Goal: Task Accomplishment & Management: Manage account settings

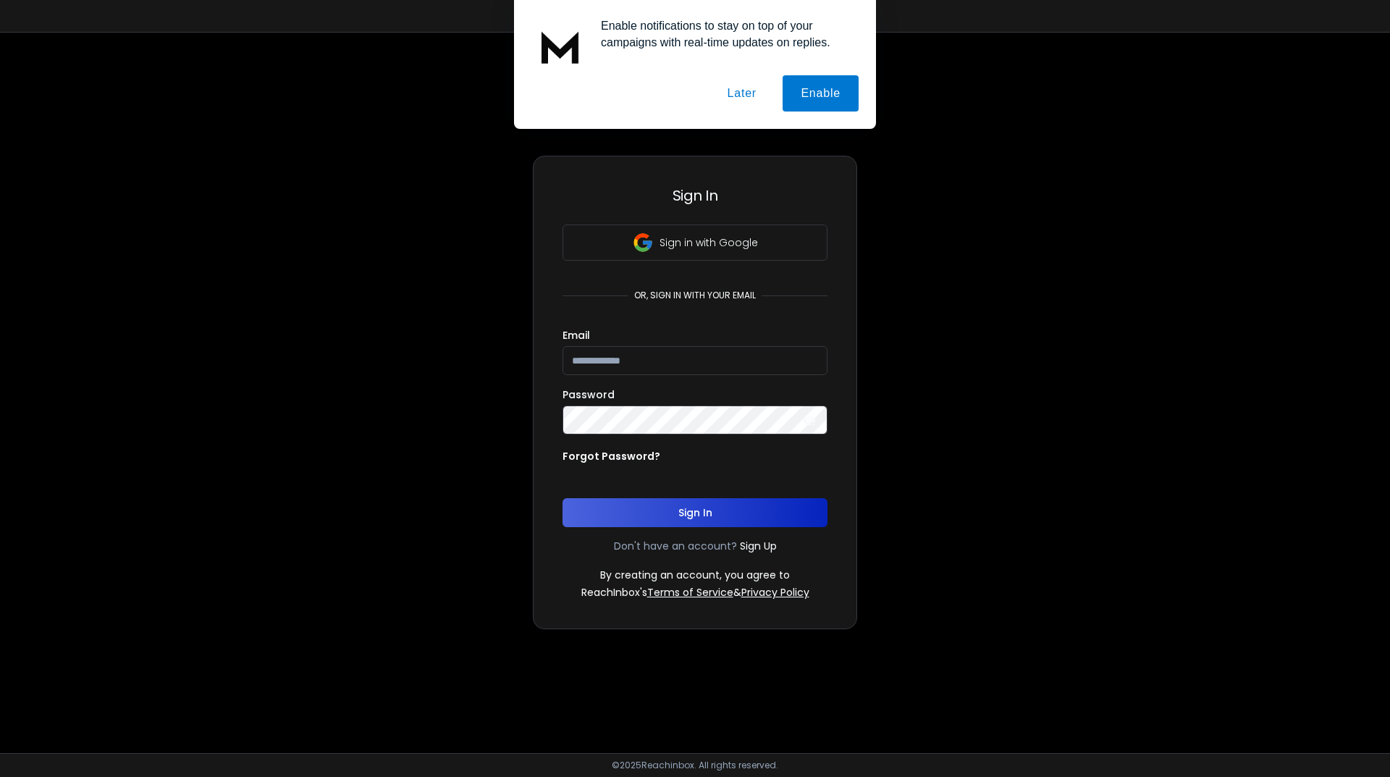
click at [619, 371] on input "email" at bounding box center [695, 360] width 265 height 29
click at [637, 361] on input "email" at bounding box center [695, 360] width 265 height 29
paste input "**********"
type input "**********"
click at [679, 508] on button "Sign In" at bounding box center [695, 512] width 265 height 29
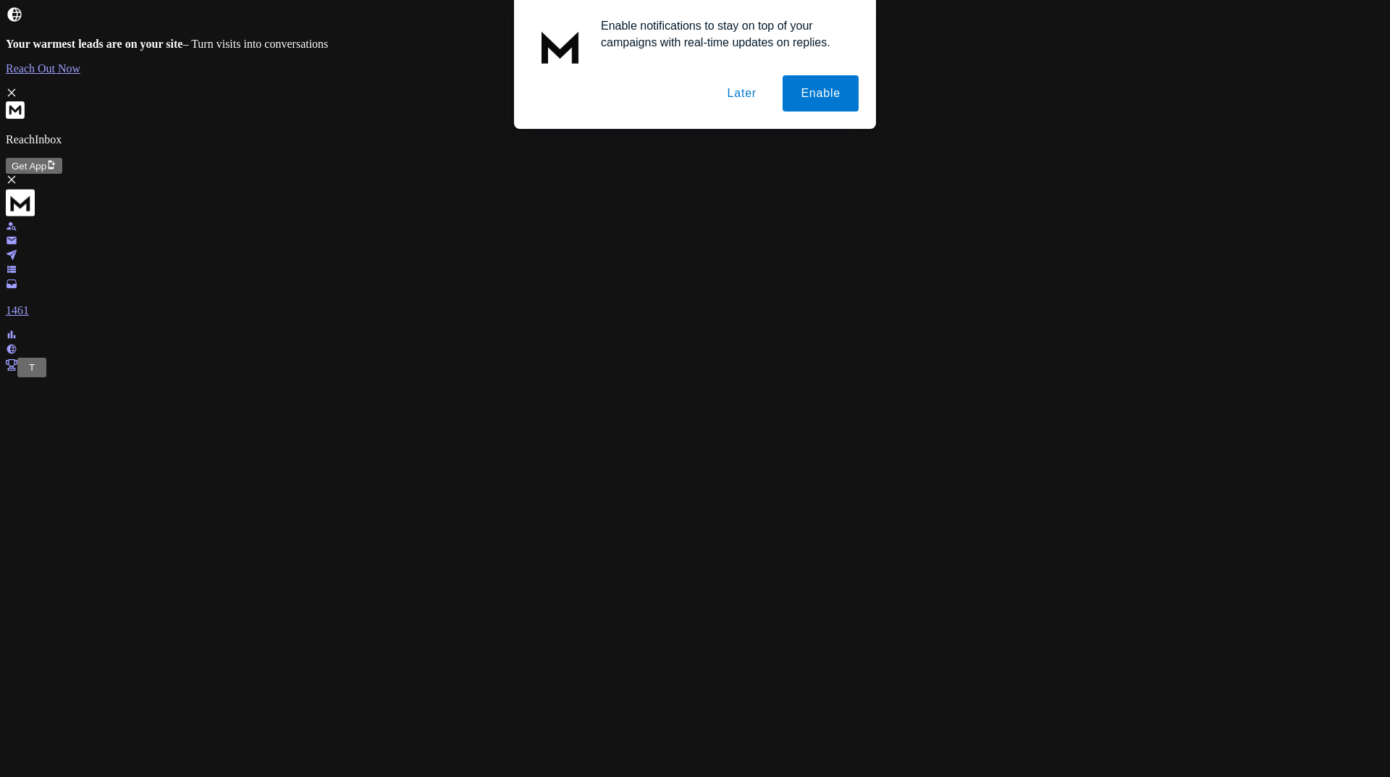
click at [748, 104] on button "Later" at bounding box center [741, 93] width 65 height 36
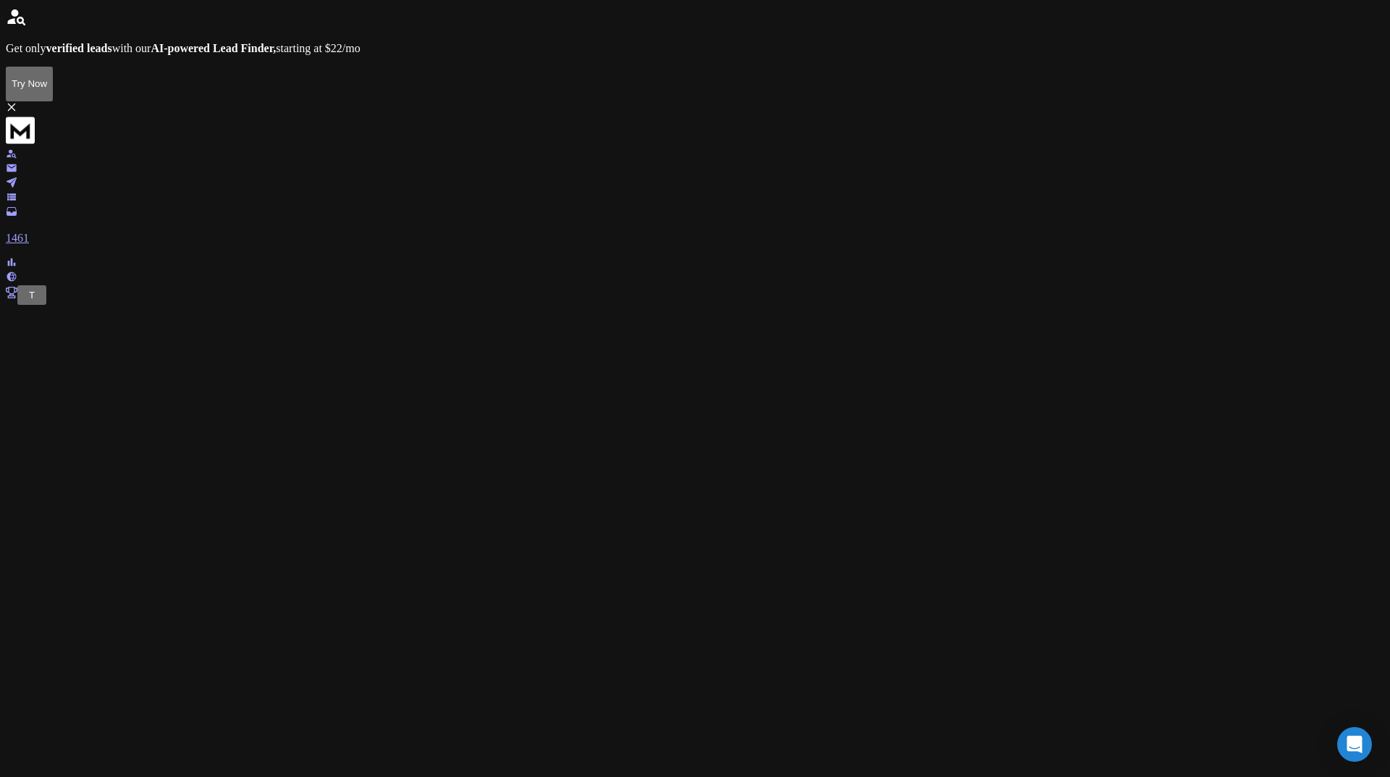
drag, startPoint x: 274, startPoint y: 413, endPoint x: 306, endPoint y: 413, distance: 31.9
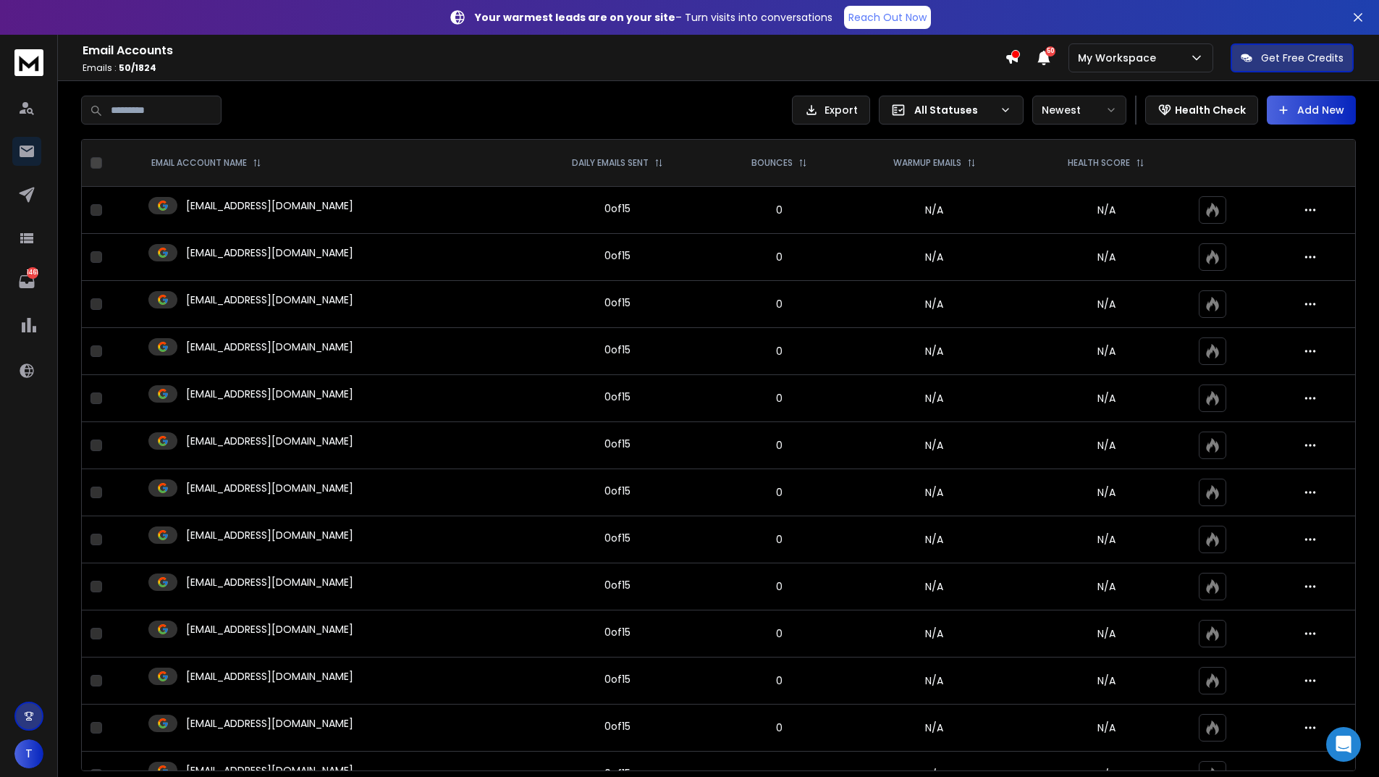
click at [1316, 112] on button "Add New" at bounding box center [1311, 110] width 89 height 29
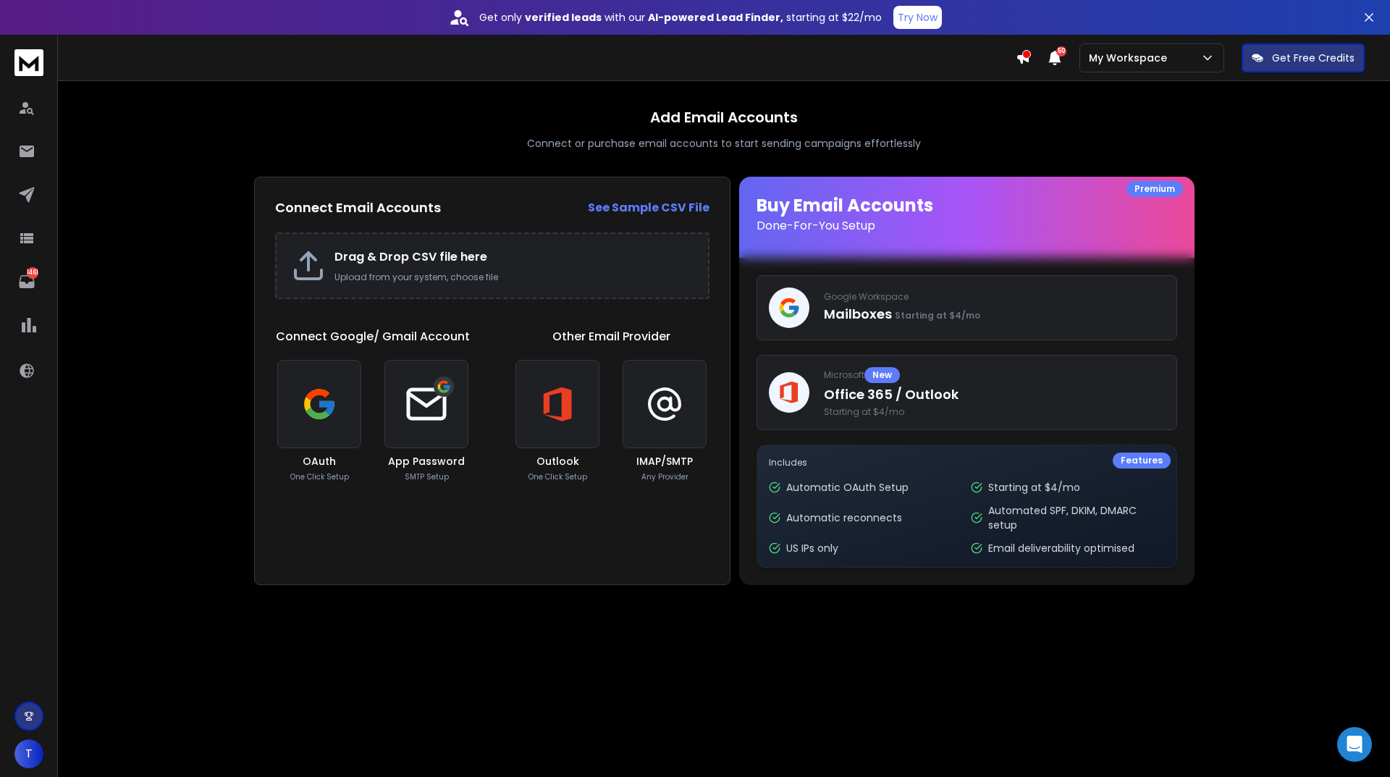
click at [308, 420] on icon at bounding box center [319, 403] width 36 height 43
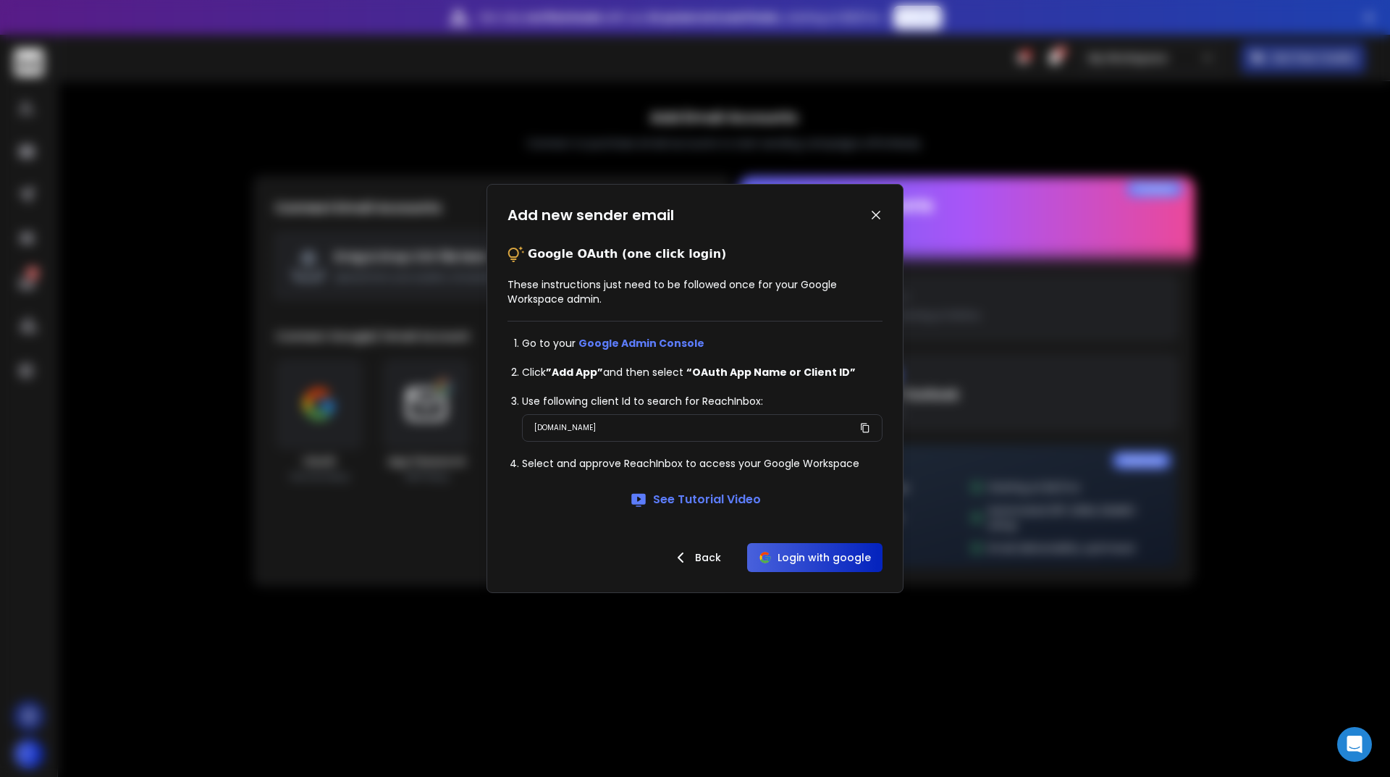
click at [843, 560] on button "Login with google" at bounding box center [814, 557] width 135 height 29
click at [843, 559] on div "Back Login with google" at bounding box center [695, 557] width 375 height 29
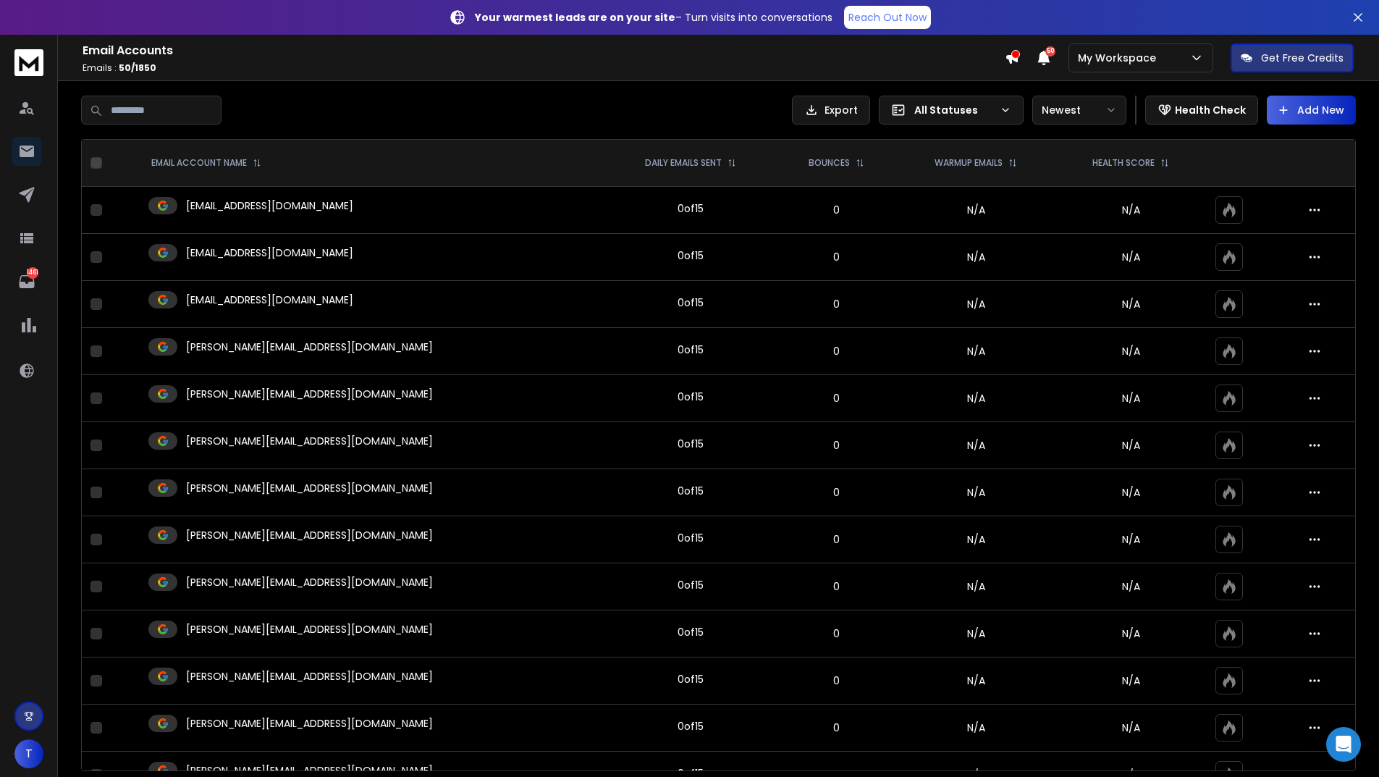
click at [1286, 105] on icon at bounding box center [1284, 110] width 10 height 10
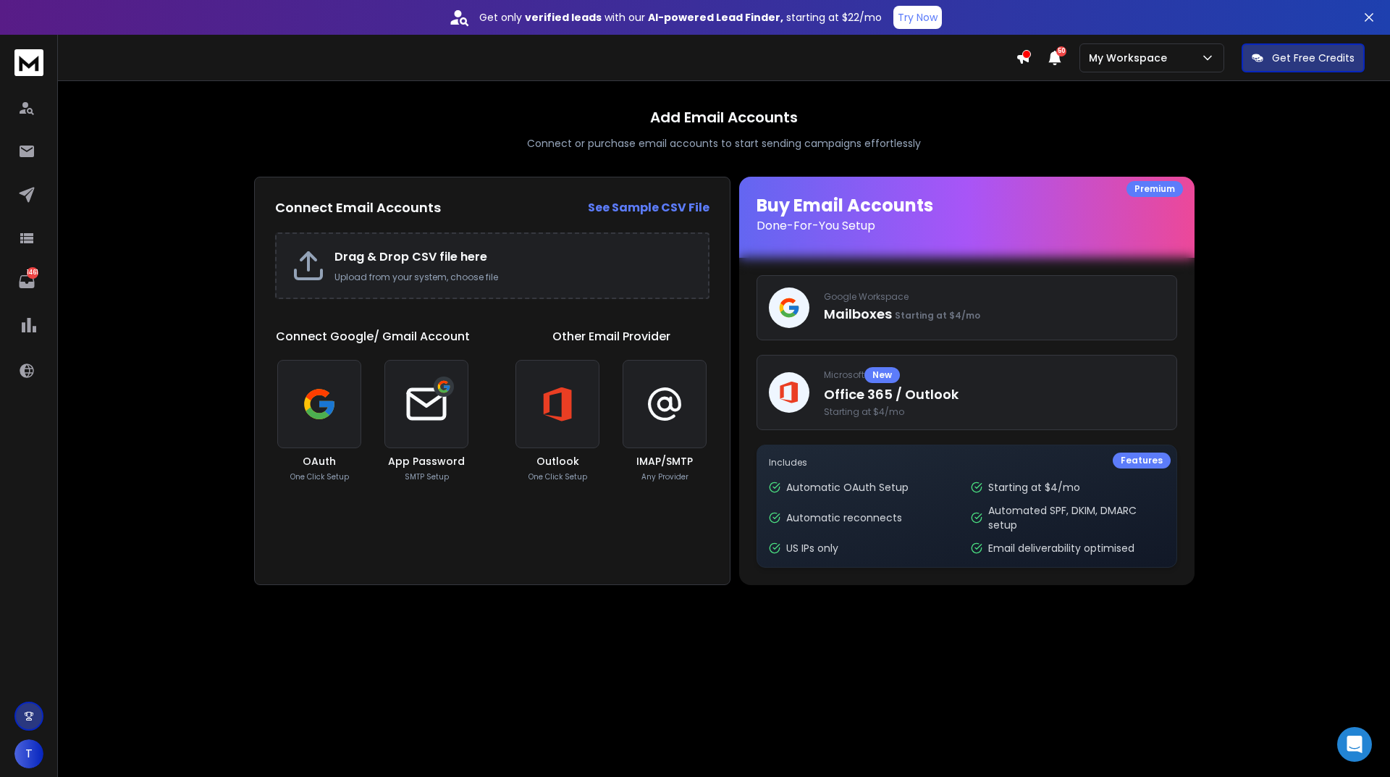
click at [350, 431] on div at bounding box center [319, 404] width 84 height 88
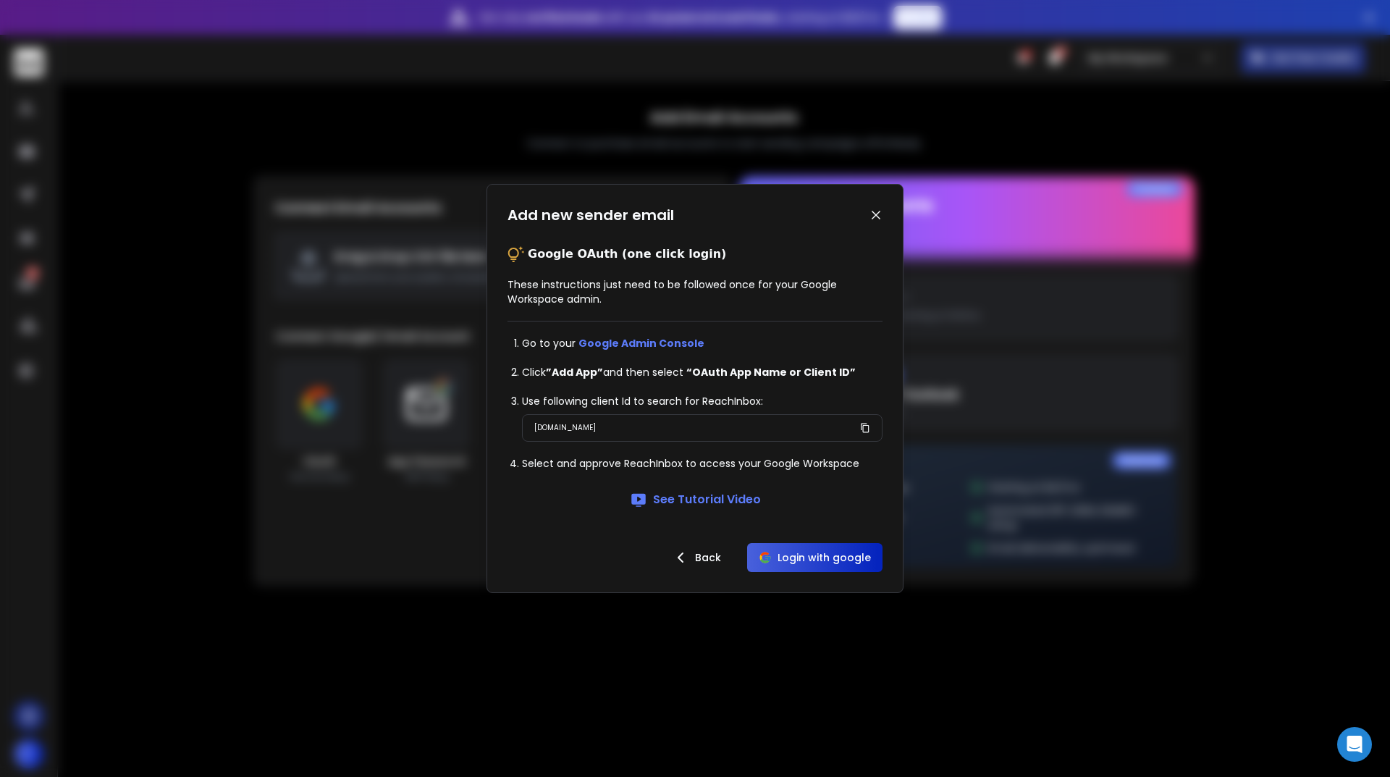
click at [790, 551] on button "Login with google" at bounding box center [814, 557] width 135 height 29
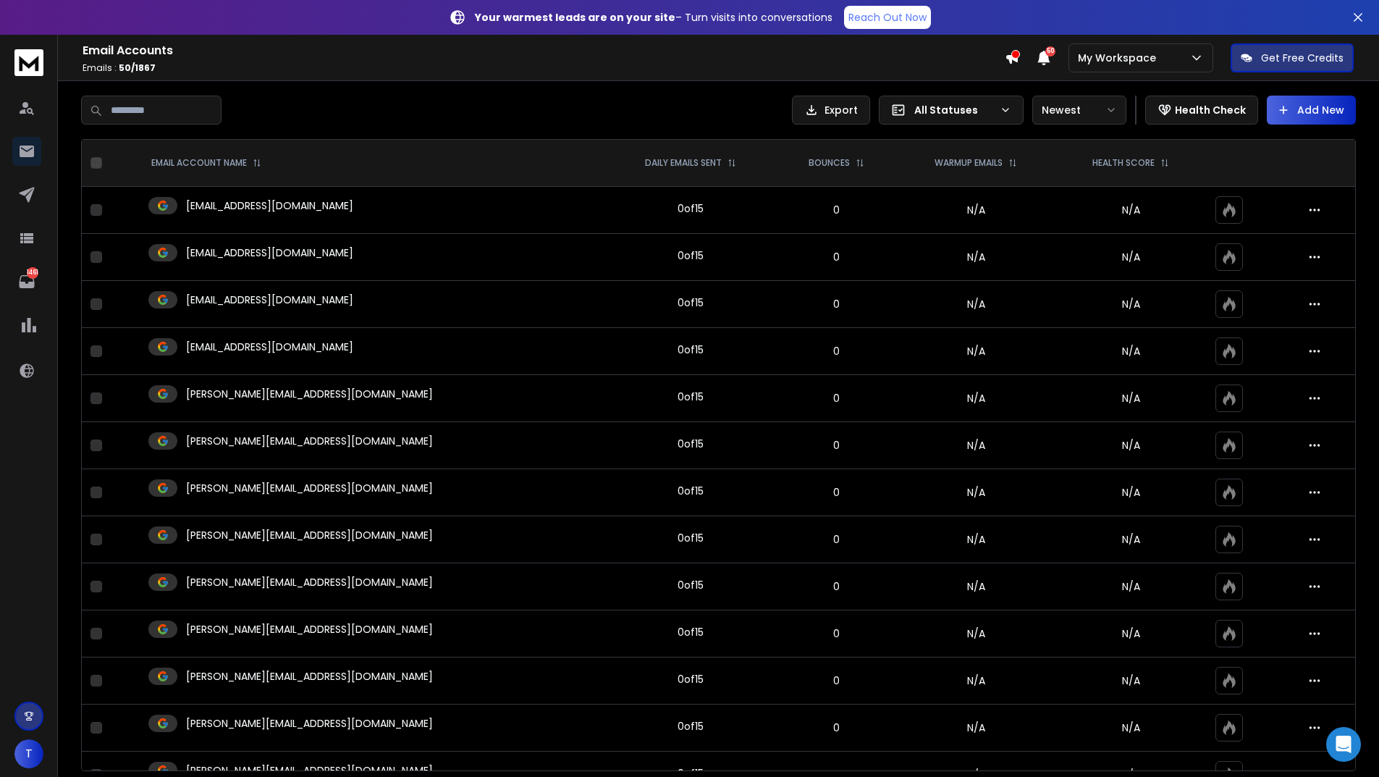
click at [1295, 112] on button "Add New" at bounding box center [1311, 110] width 89 height 29
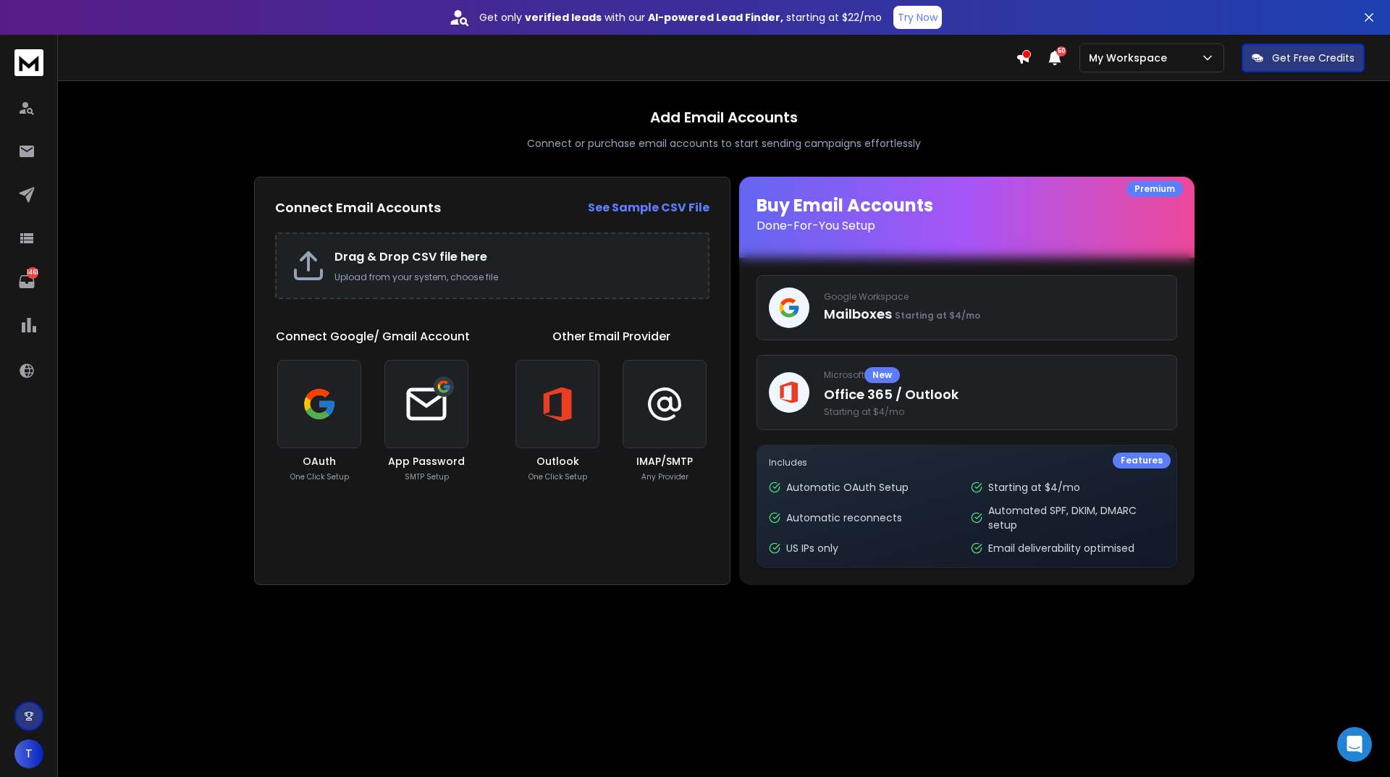
click at [329, 429] on div at bounding box center [319, 404] width 84 height 88
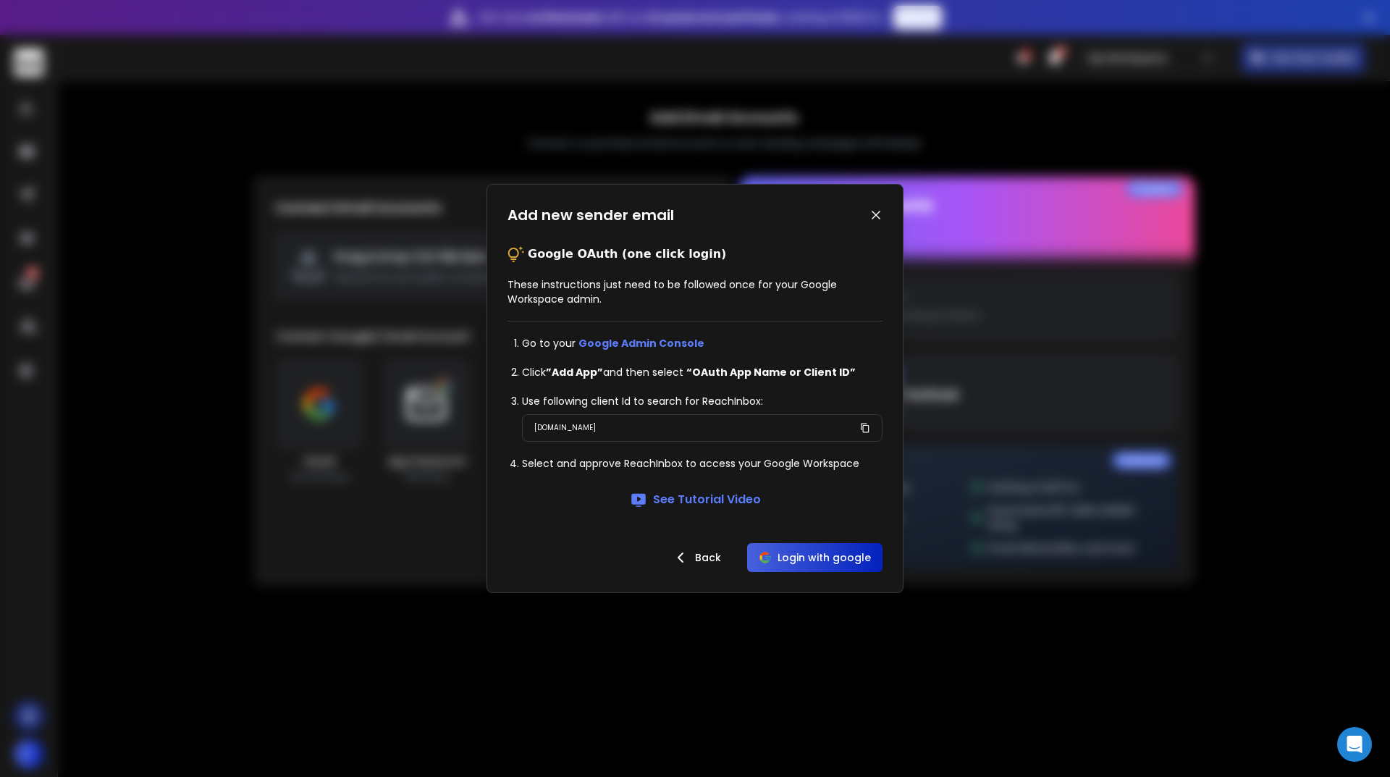
click at [788, 563] on button "Login with google" at bounding box center [814, 557] width 135 height 29
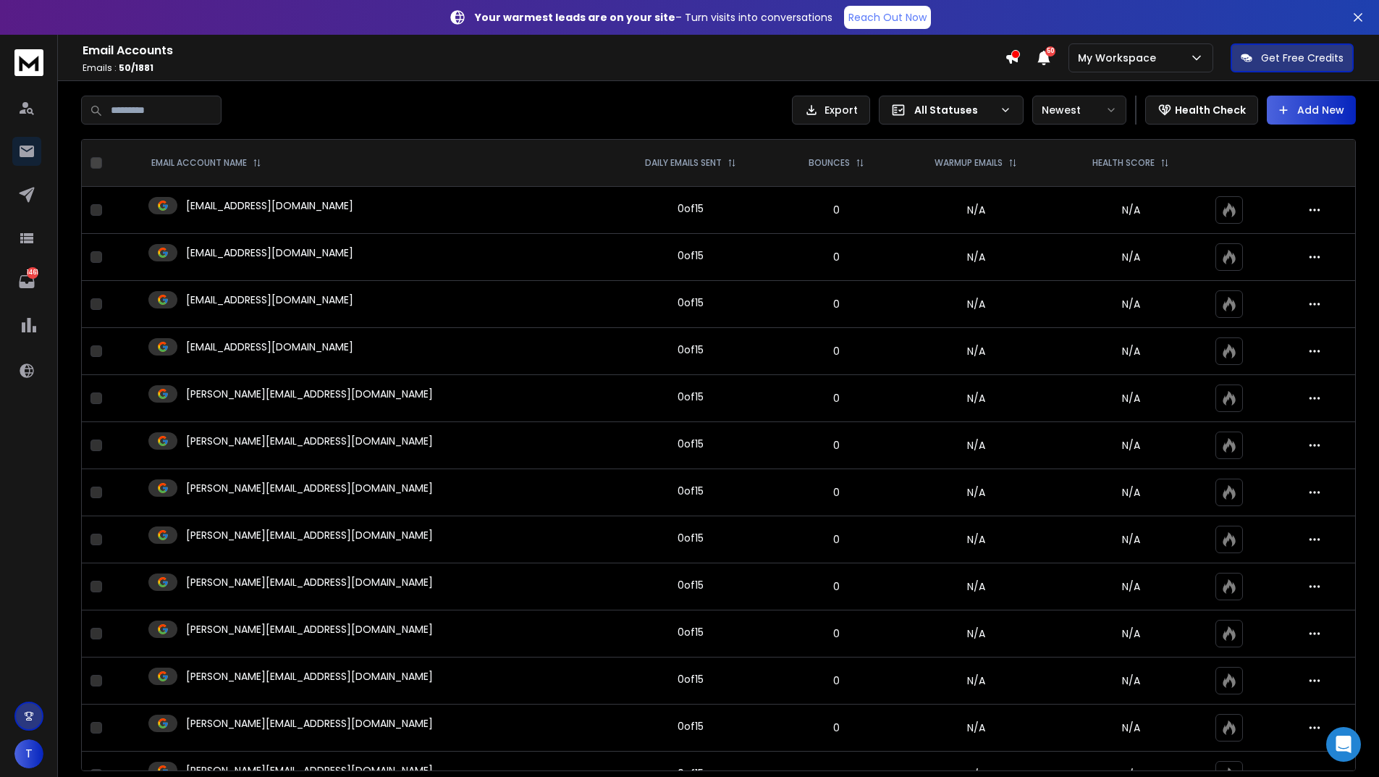
click at [1324, 112] on button "Add New" at bounding box center [1311, 110] width 89 height 29
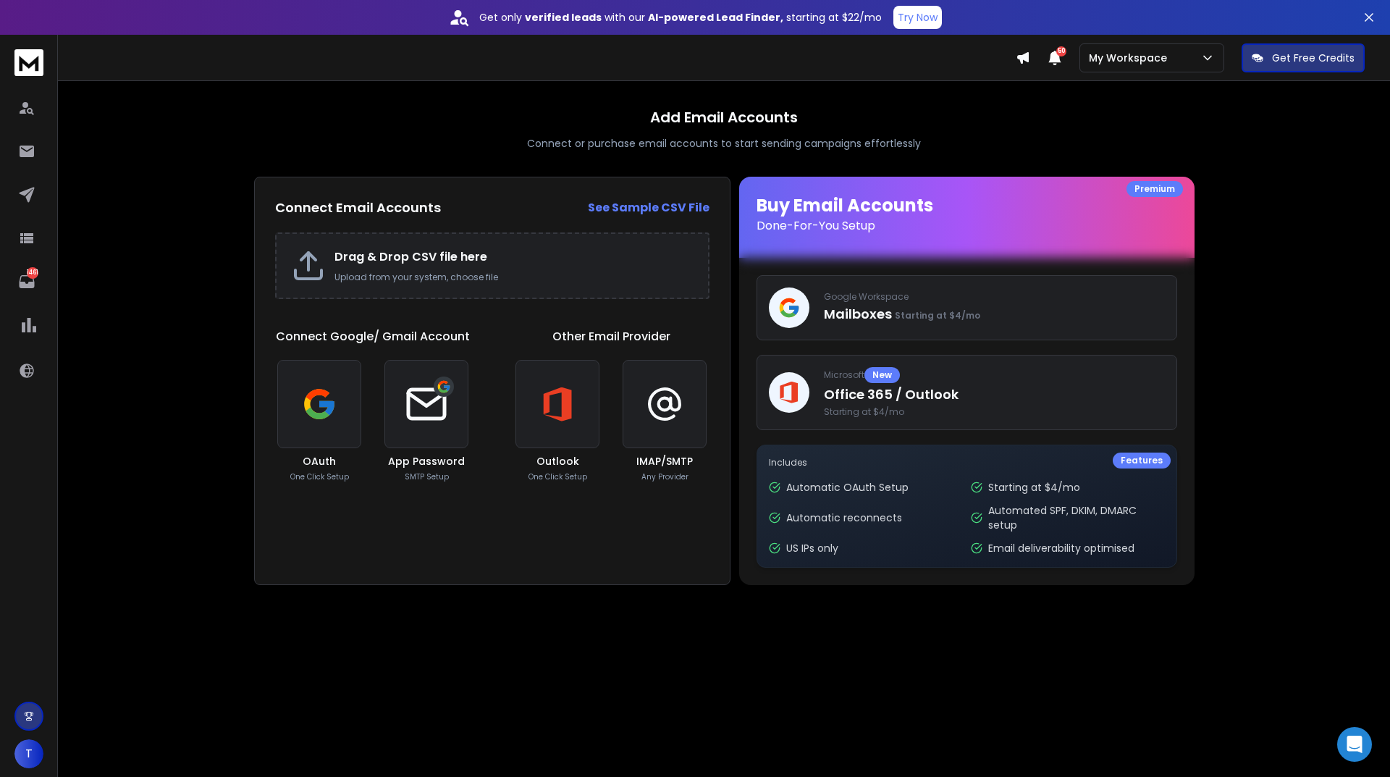
click at [345, 408] on div at bounding box center [319, 404] width 84 height 88
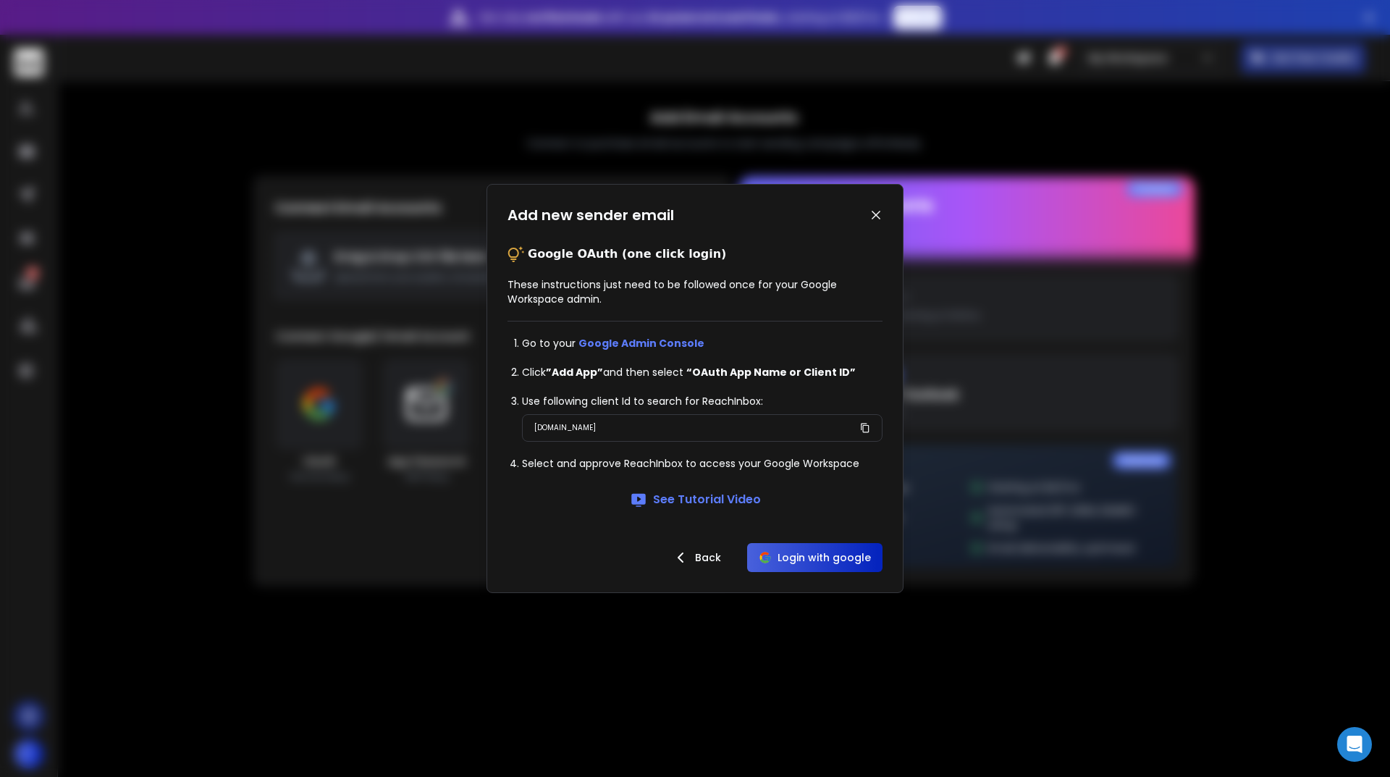
click at [824, 573] on div "Add new sender email Google OAuth (one click login) These instructions just nee…" at bounding box center [695, 388] width 417 height 409
click at [824, 563] on button "Login with google" at bounding box center [814, 557] width 135 height 29
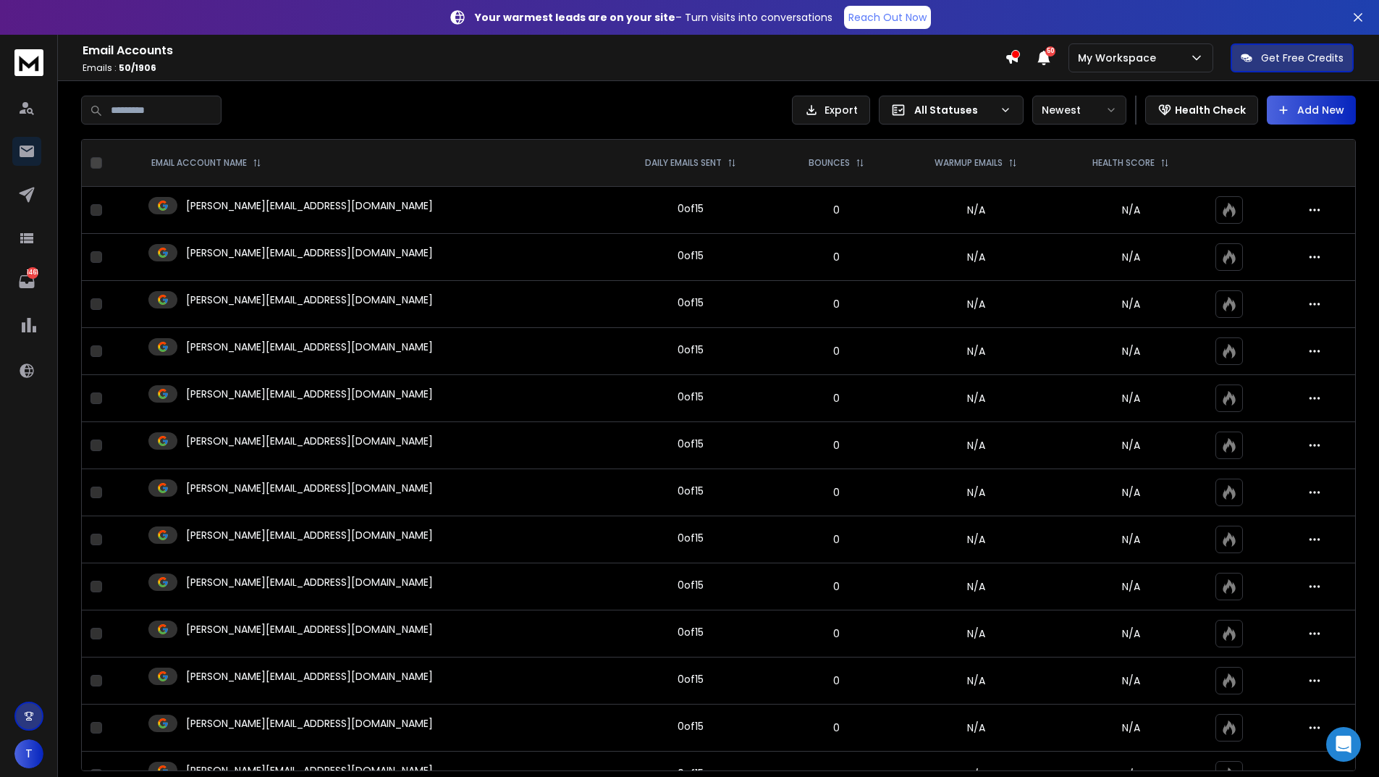
click at [1298, 96] on button "Add New" at bounding box center [1311, 110] width 89 height 29
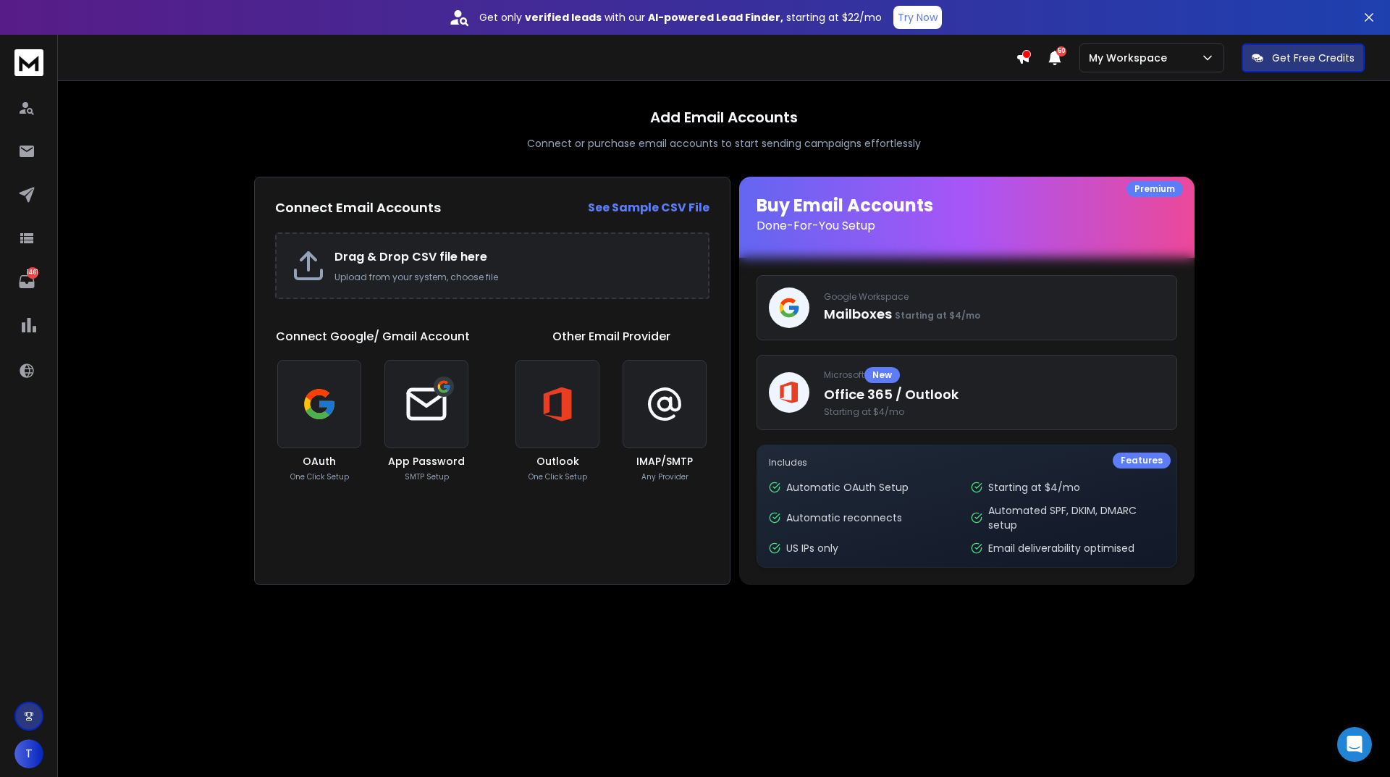
drag, startPoint x: 259, startPoint y: 397, endPoint x: 267, endPoint y: 398, distance: 8.7
click at [262, 397] on div "Connect Email Accounts See Sample CSV File Drag & Drop CSV file here Upload fro…" at bounding box center [492, 381] width 476 height 408
click at [335, 416] on icon at bounding box center [319, 403] width 36 height 43
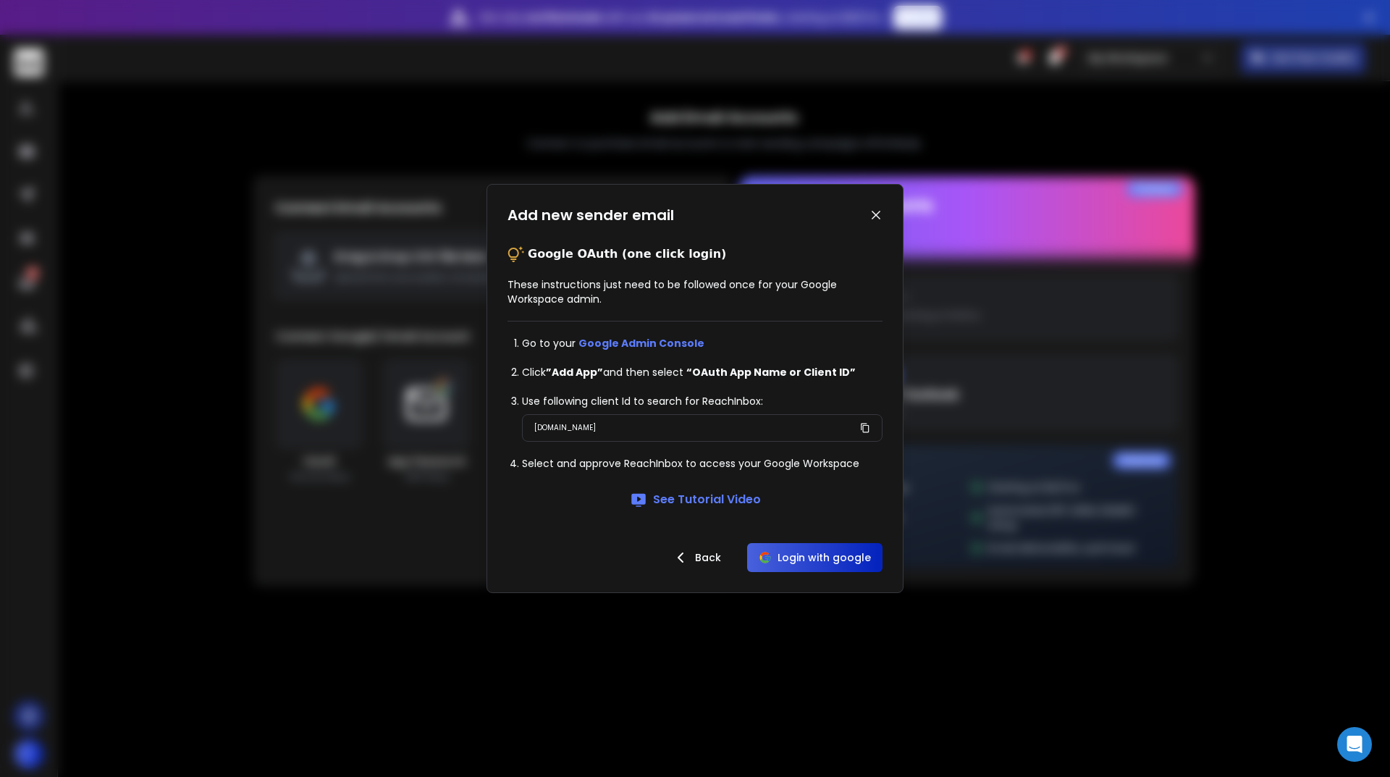
click at [875, 557] on button "Login with google" at bounding box center [814, 557] width 135 height 29
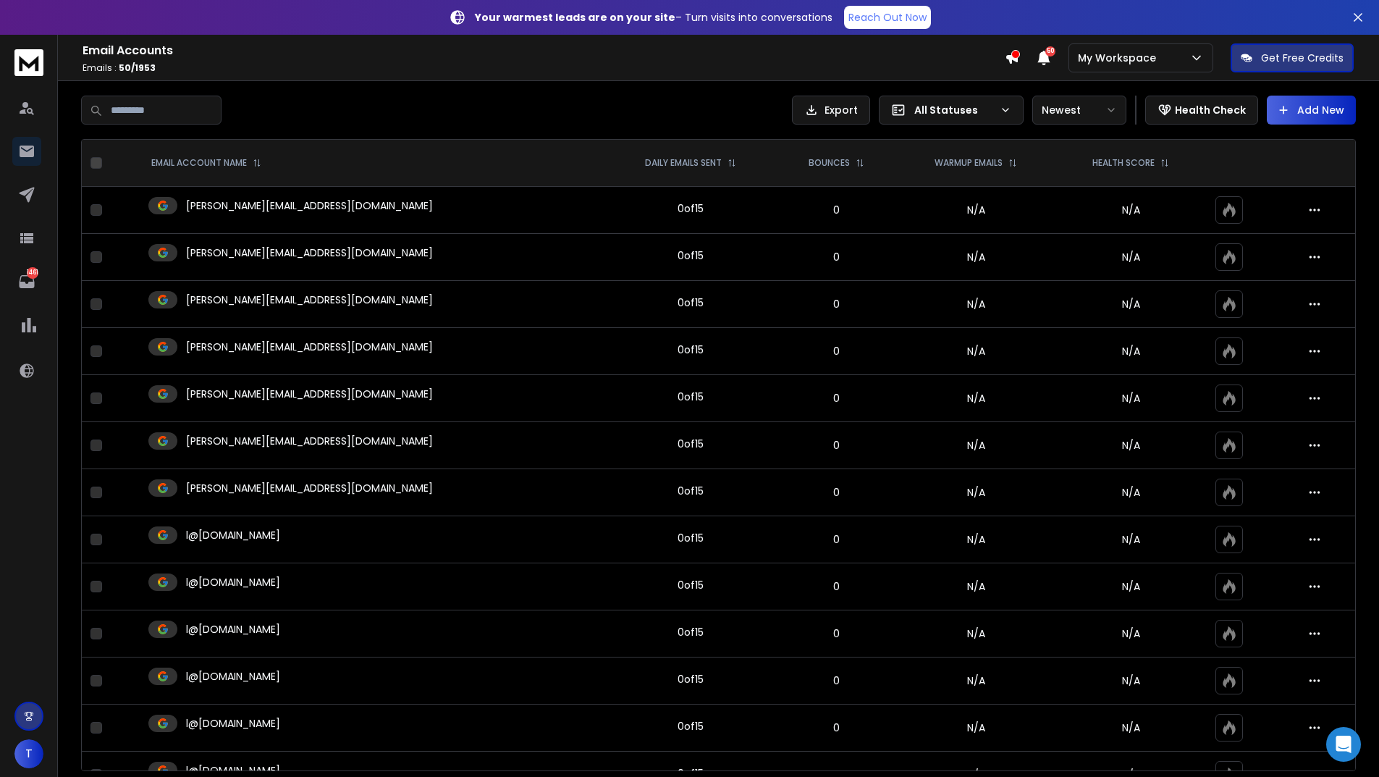
click at [1289, 109] on icon at bounding box center [1284, 110] width 10 height 10
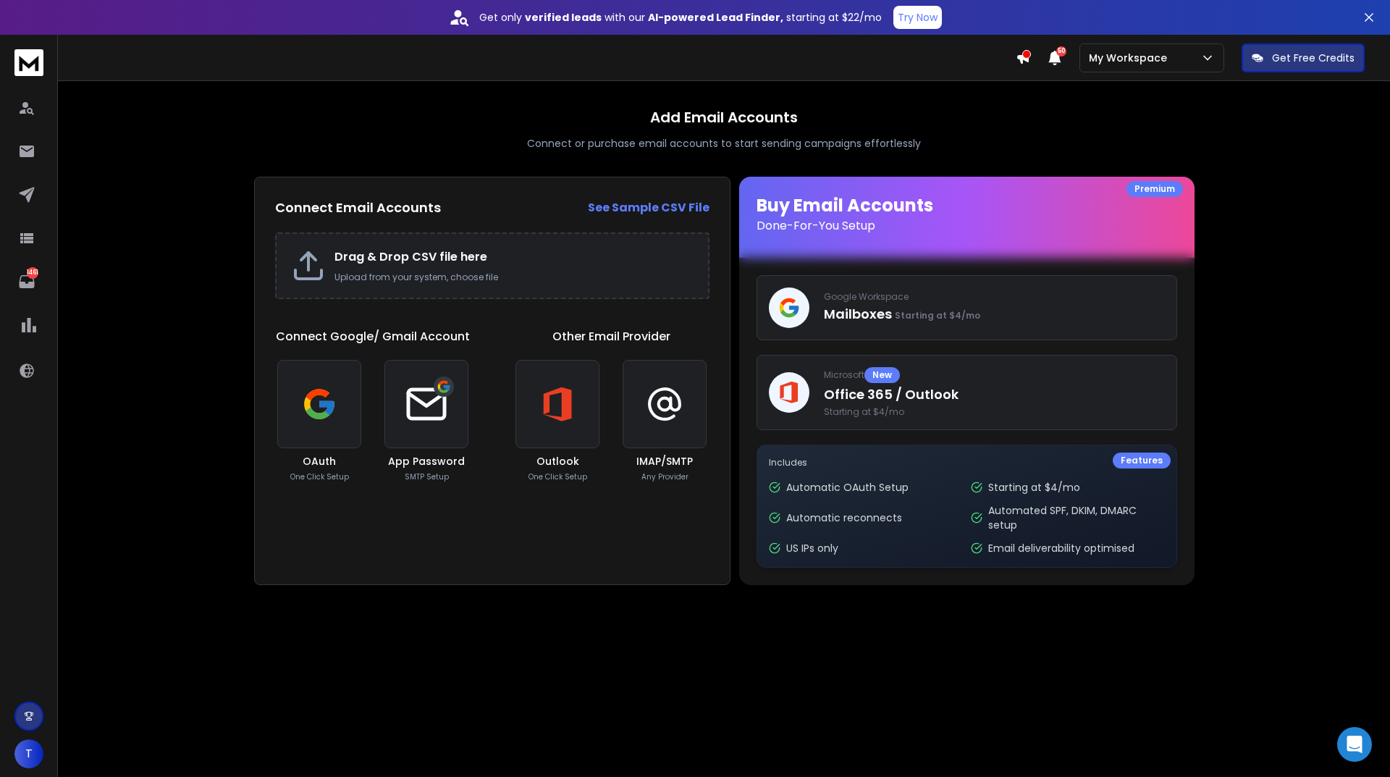
click at [283, 408] on div at bounding box center [319, 404] width 84 height 88
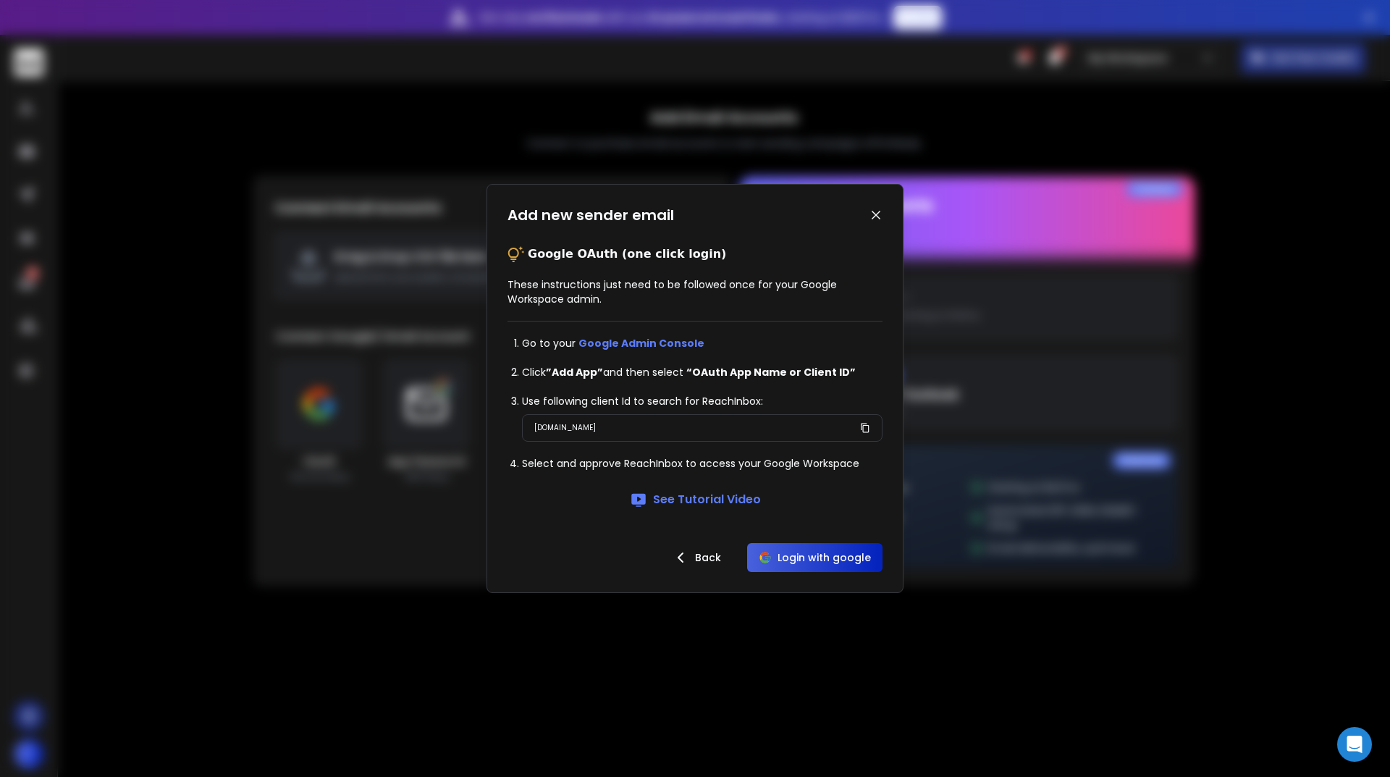
click at [800, 547] on button "Login with google" at bounding box center [814, 557] width 135 height 29
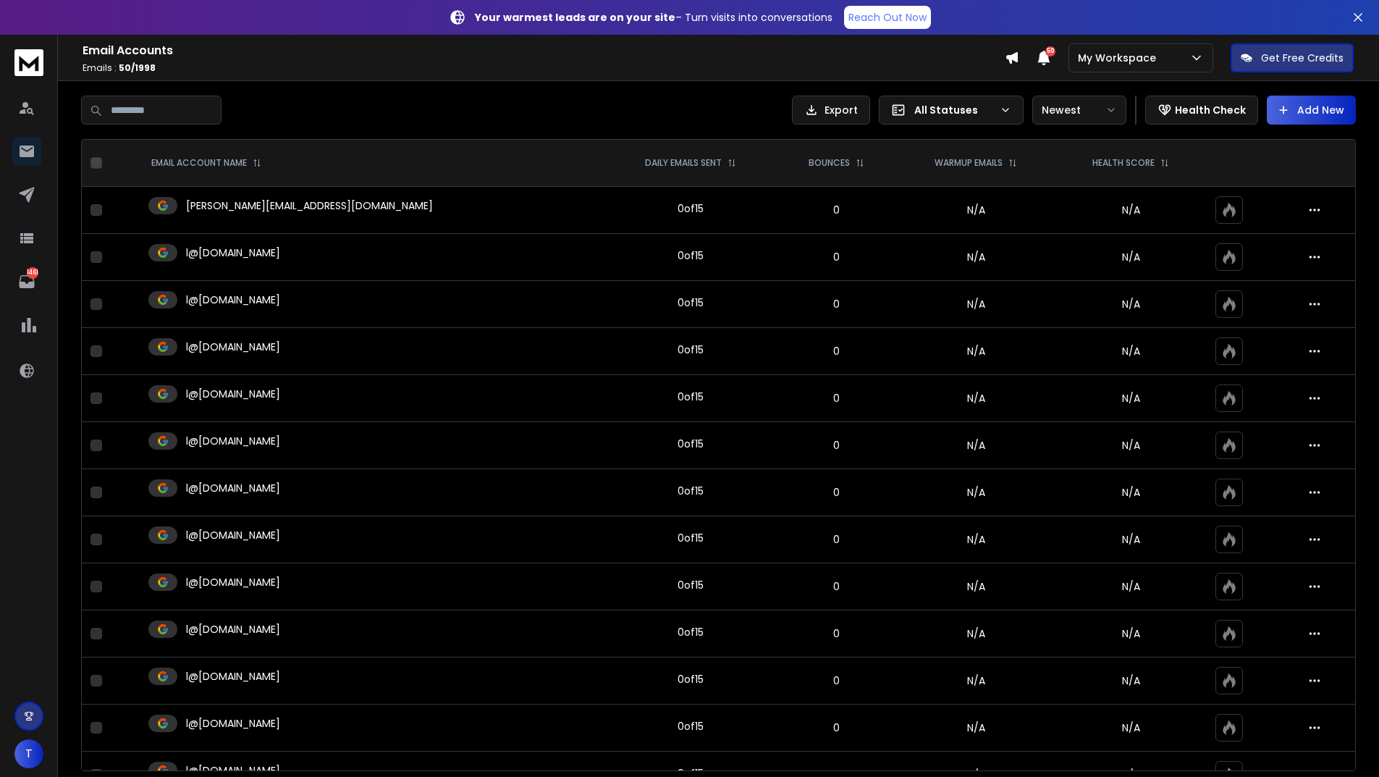
click at [1277, 105] on button "Add New" at bounding box center [1311, 110] width 89 height 29
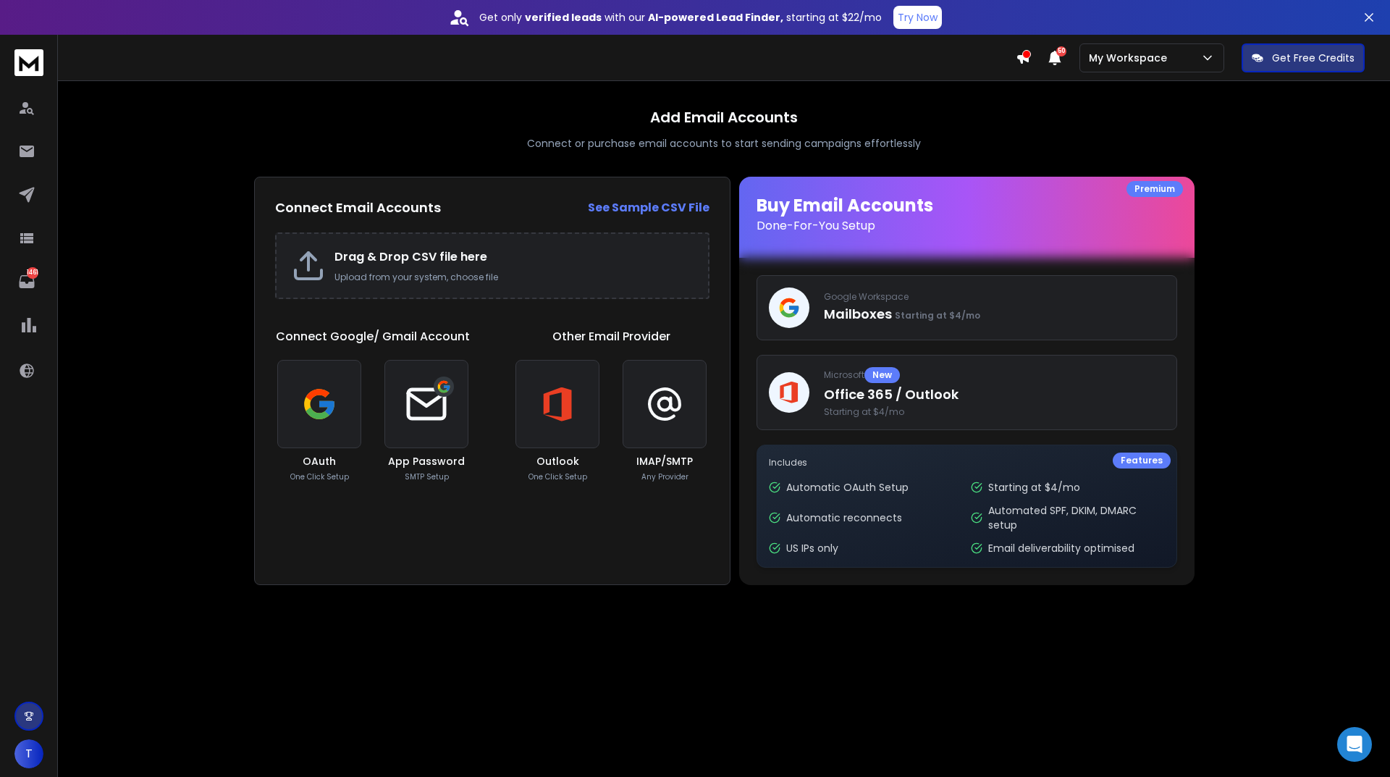
click at [357, 410] on div at bounding box center [319, 404] width 84 height 88
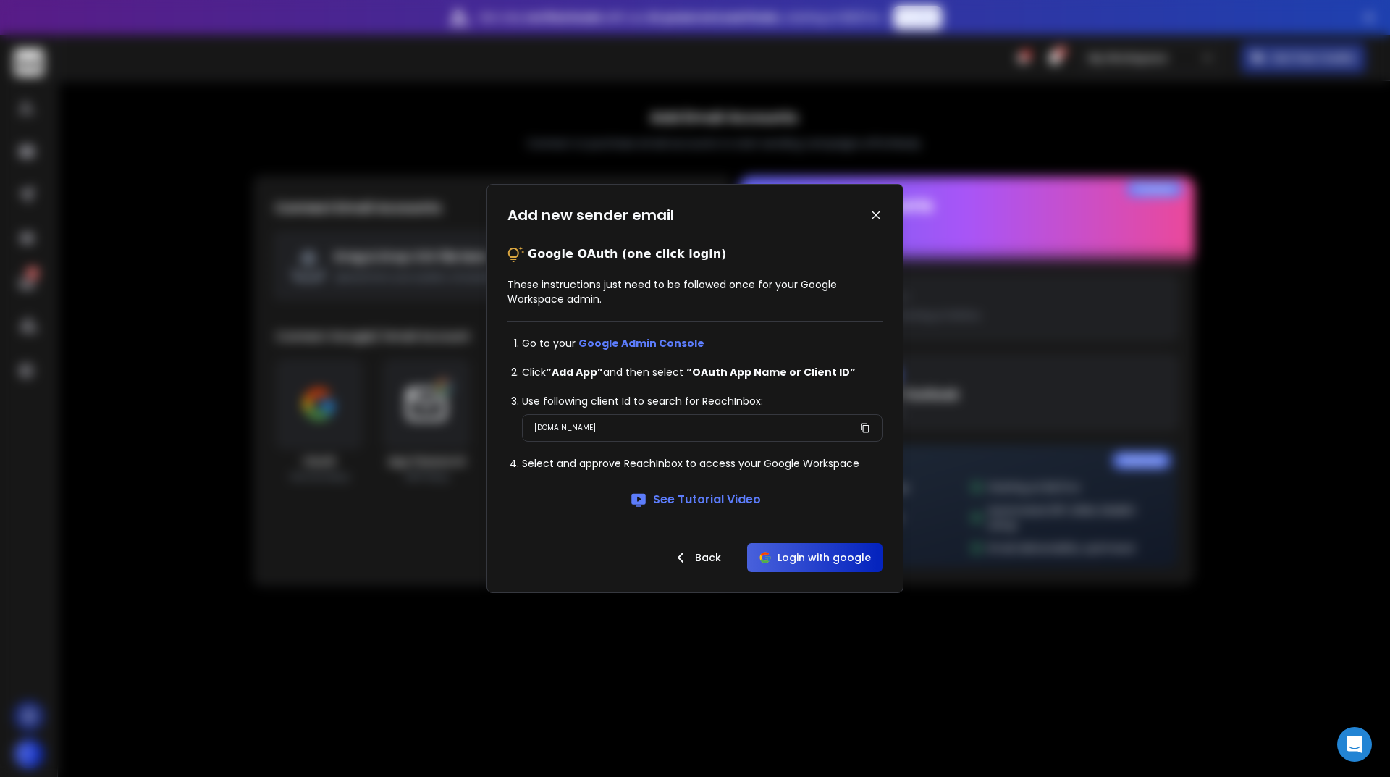
click at [784, 545] on button "Login with google" at bounding box center [814, 557] width 135 height 29
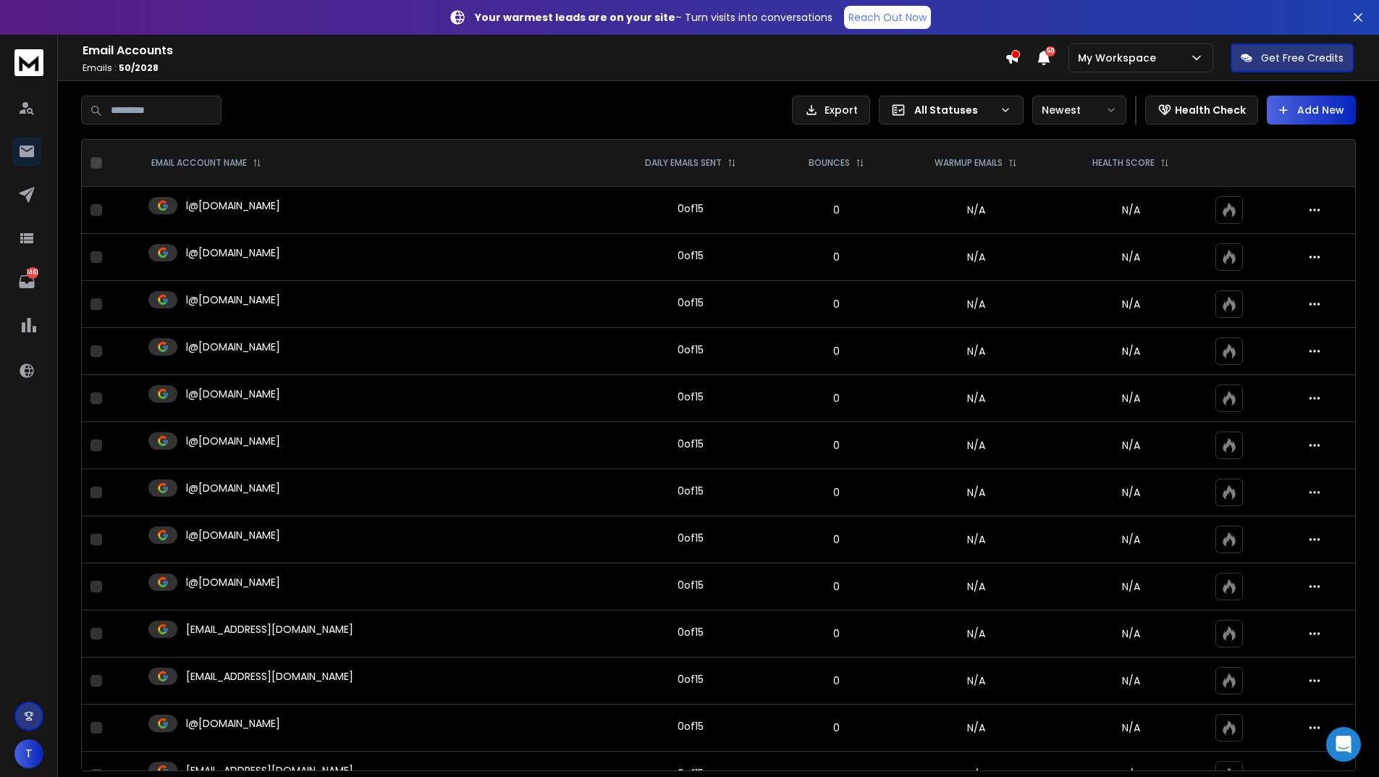
click at [1319, 105] on button "Add New" at bounding box center [1311, 110] width 89 height 29
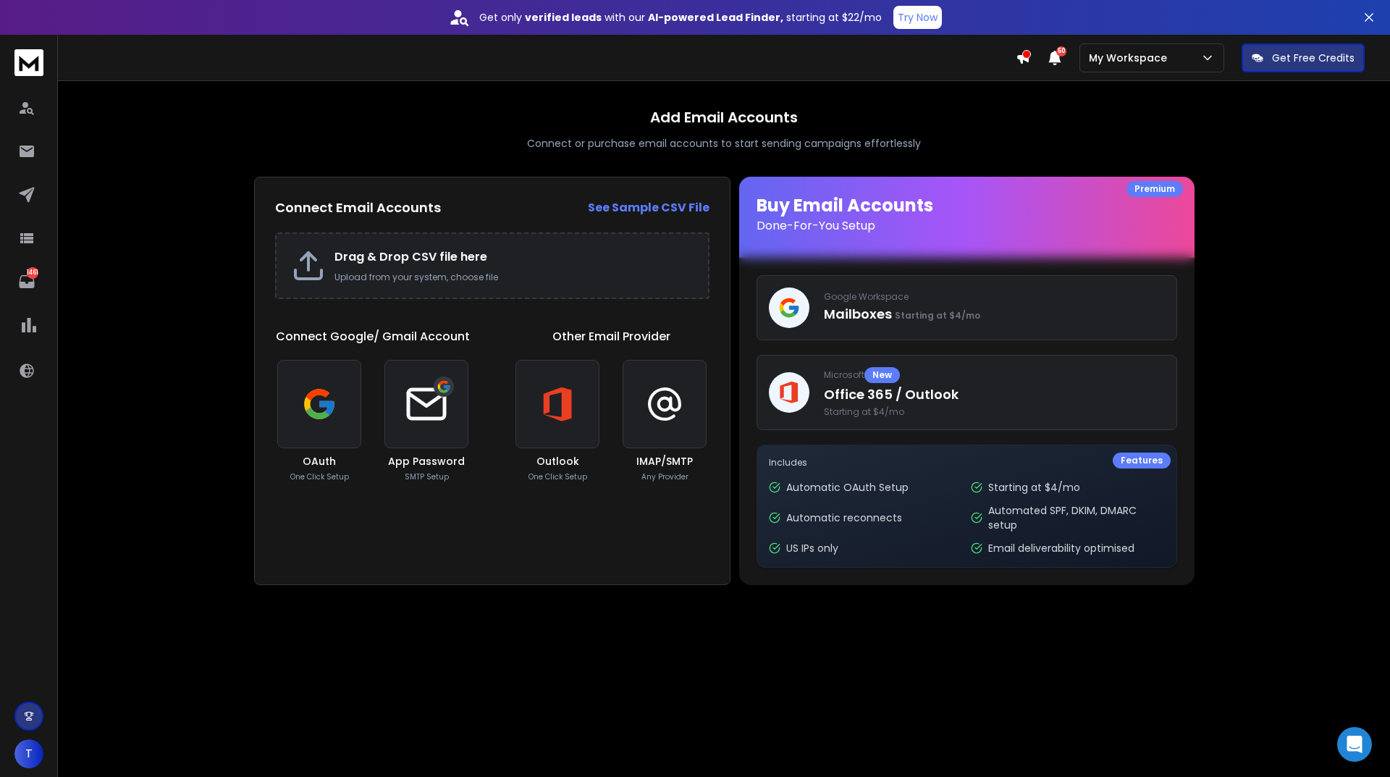
click at [323, 405] on icon at bounding box center [326, 408] width 15 height 14
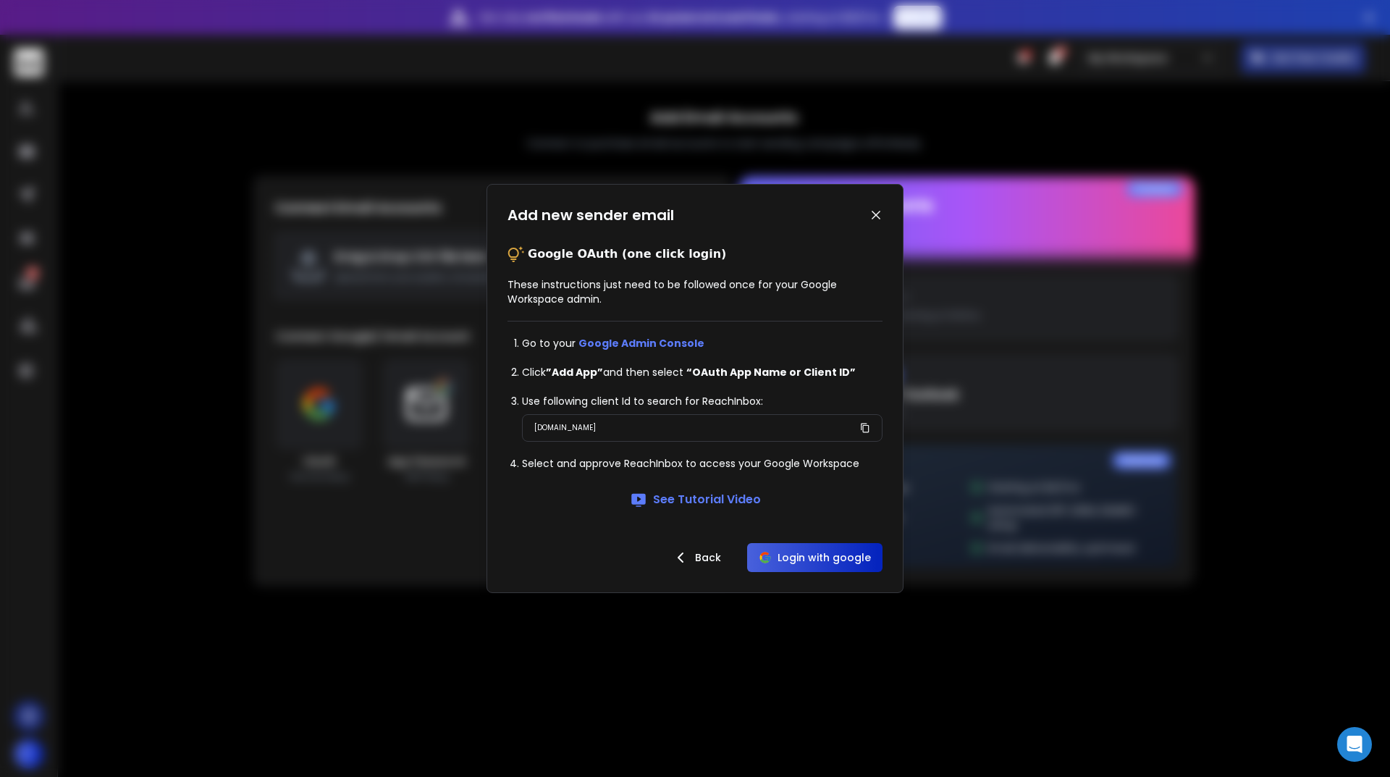
click at [815, 566] on button "Login with google" at bounding box center [814, 557] width 135 height 29
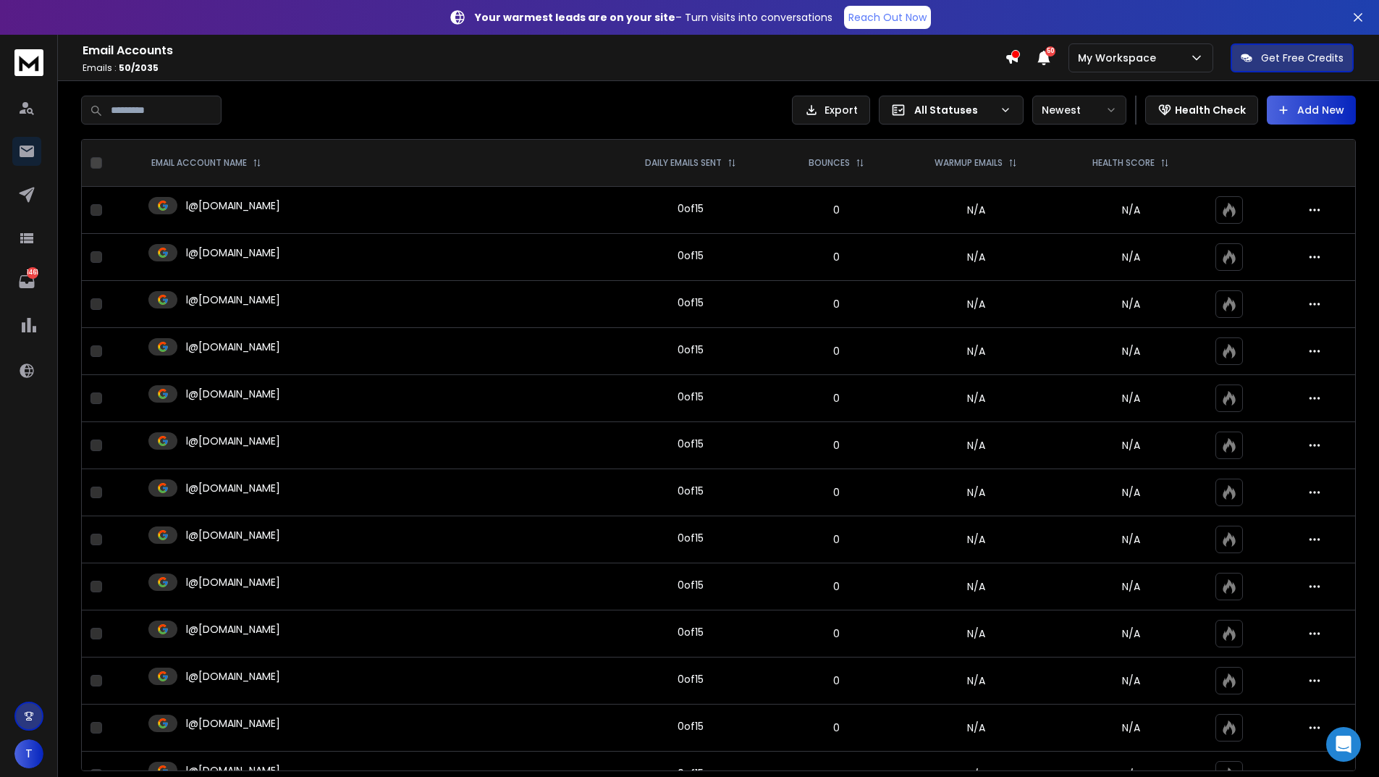
click at [1294, 111] on button "Add New" at bounding box center [1311, 110] width 89 height 29
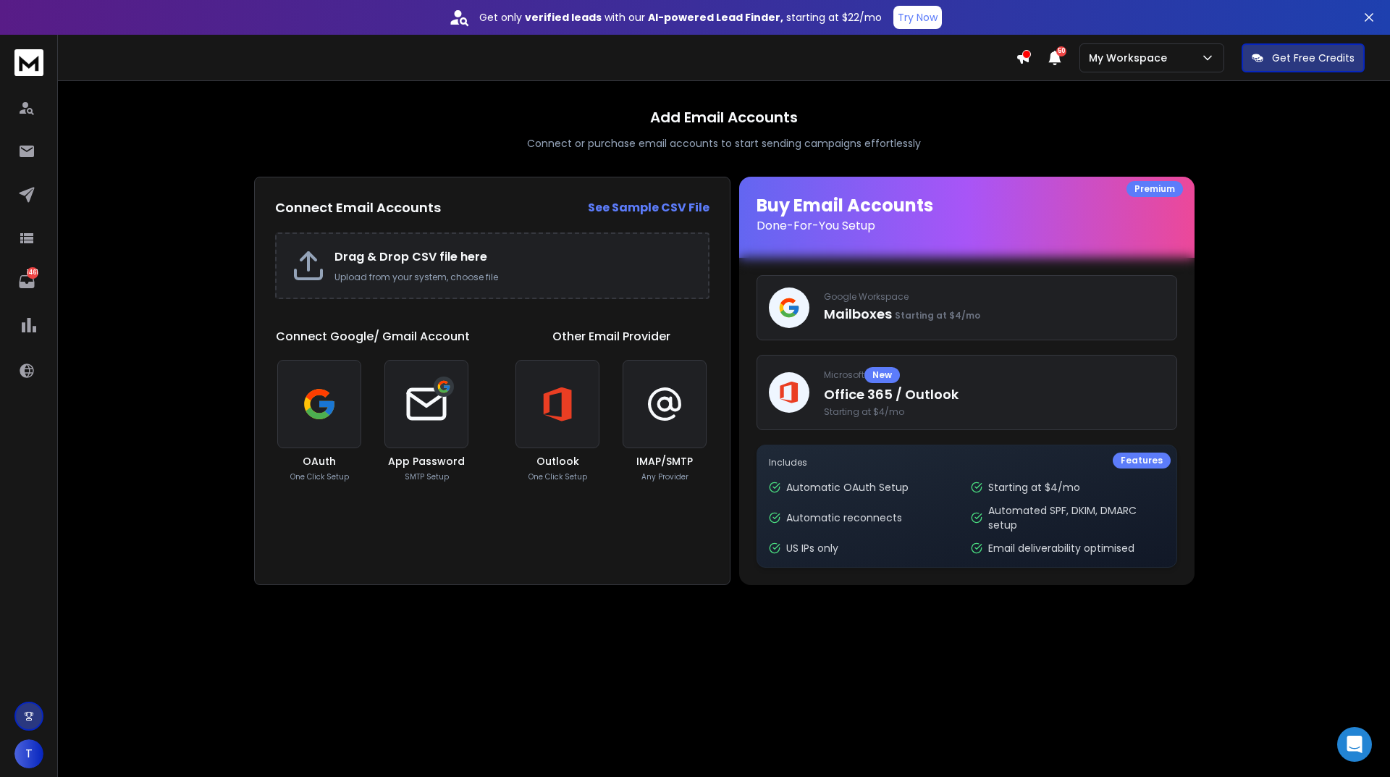
click at [366, 392] on div "OAuth One Click Setup App Password SMTP Setup" at bounding box center [373, 421] width 197 height 122
click at [346, 398] on div at bounding box center [319, 404] width 84 height 88
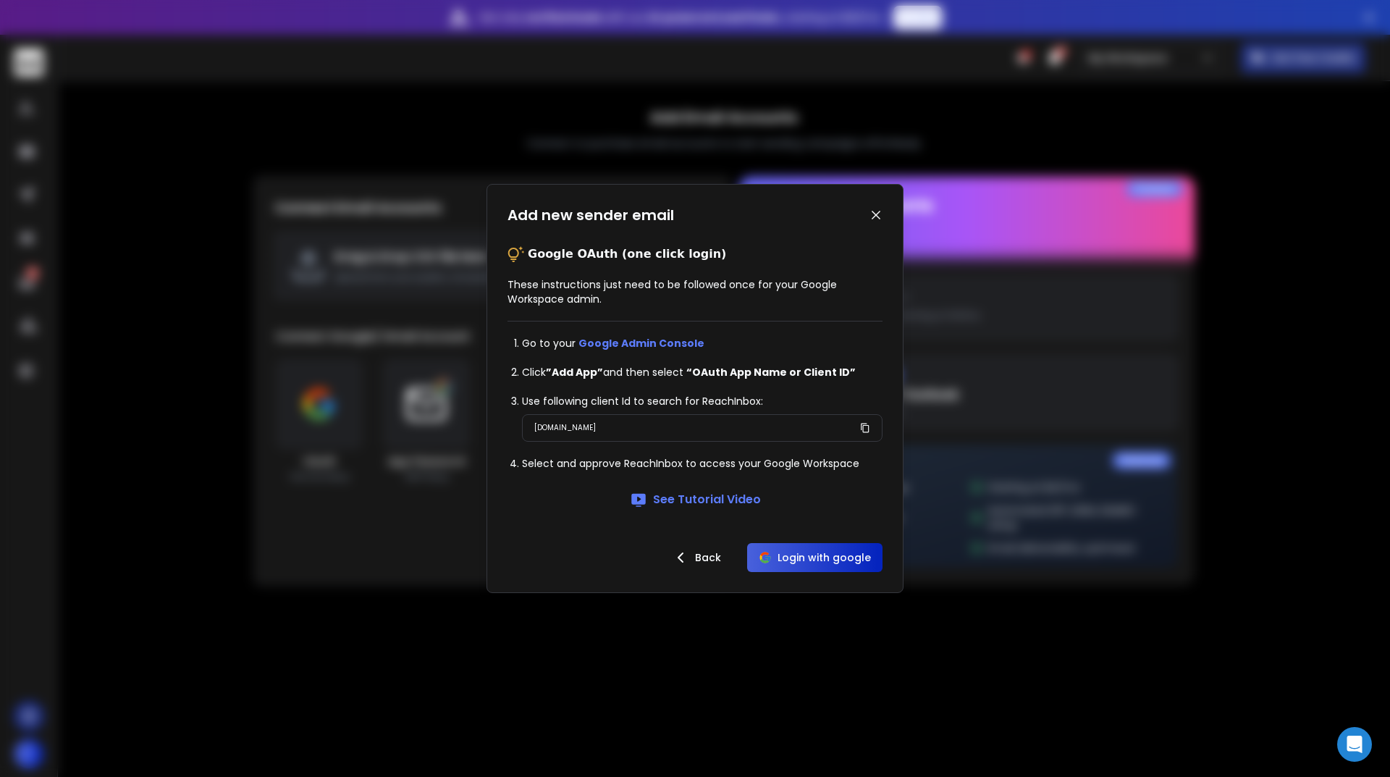
drag, startPoint x: 796, startPoint y: 550, endPoint x: 784, endPoint y: 592, distance: 43.6
click at [797, 551] on button "Login with google" at bounding box center [814, 557] width 135 height 29
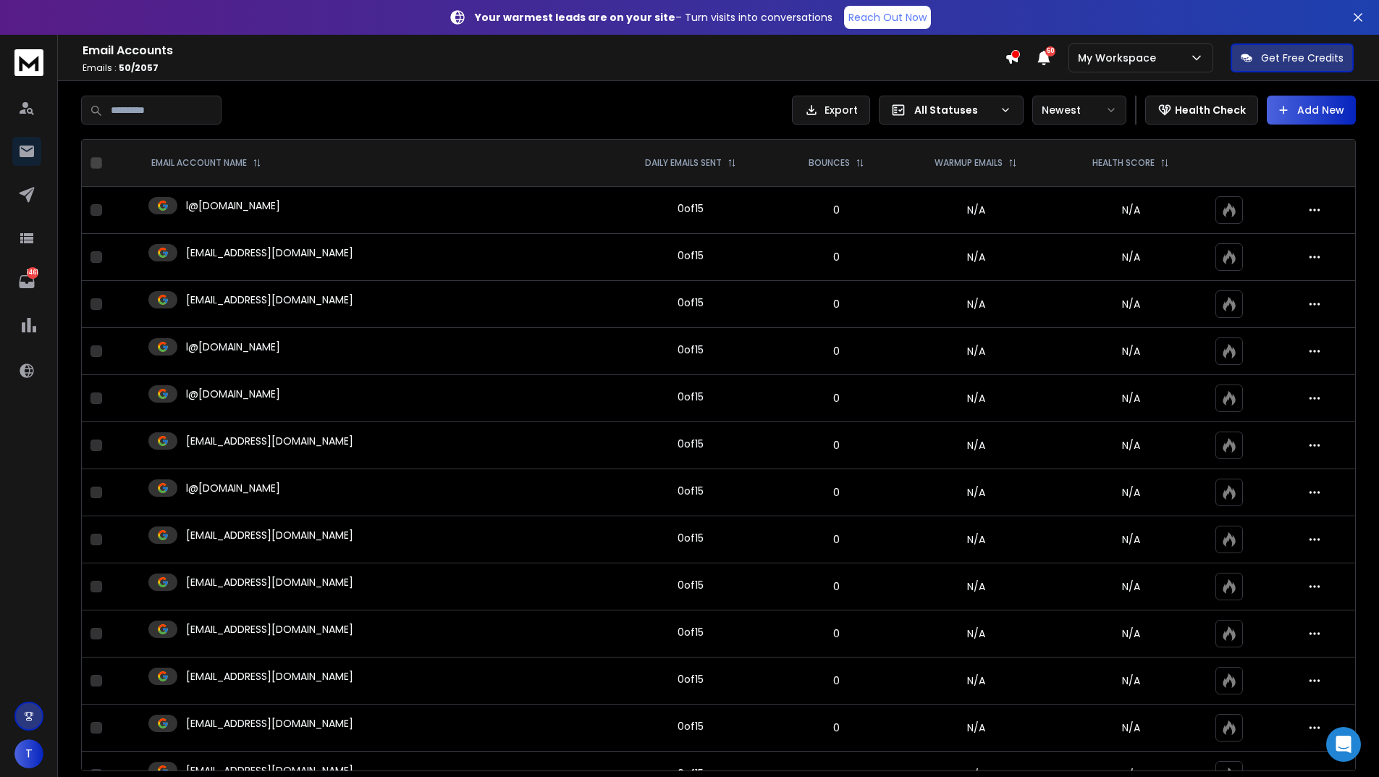
click at [1329, 98] on button "Add New" at bounding box center [1311, 110] width 89 height 29
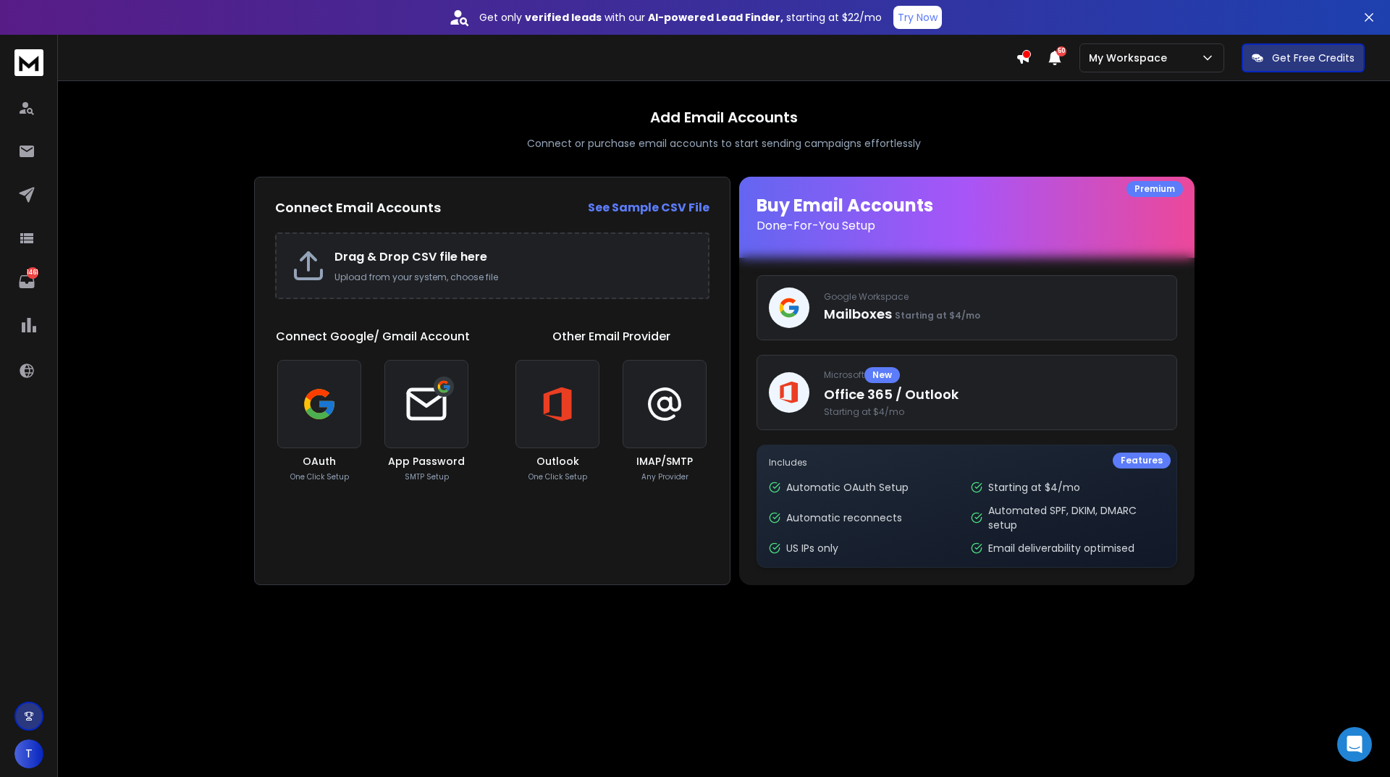
click at [322, 384] on icon at bounding box center [319, 403] width 36 height 43
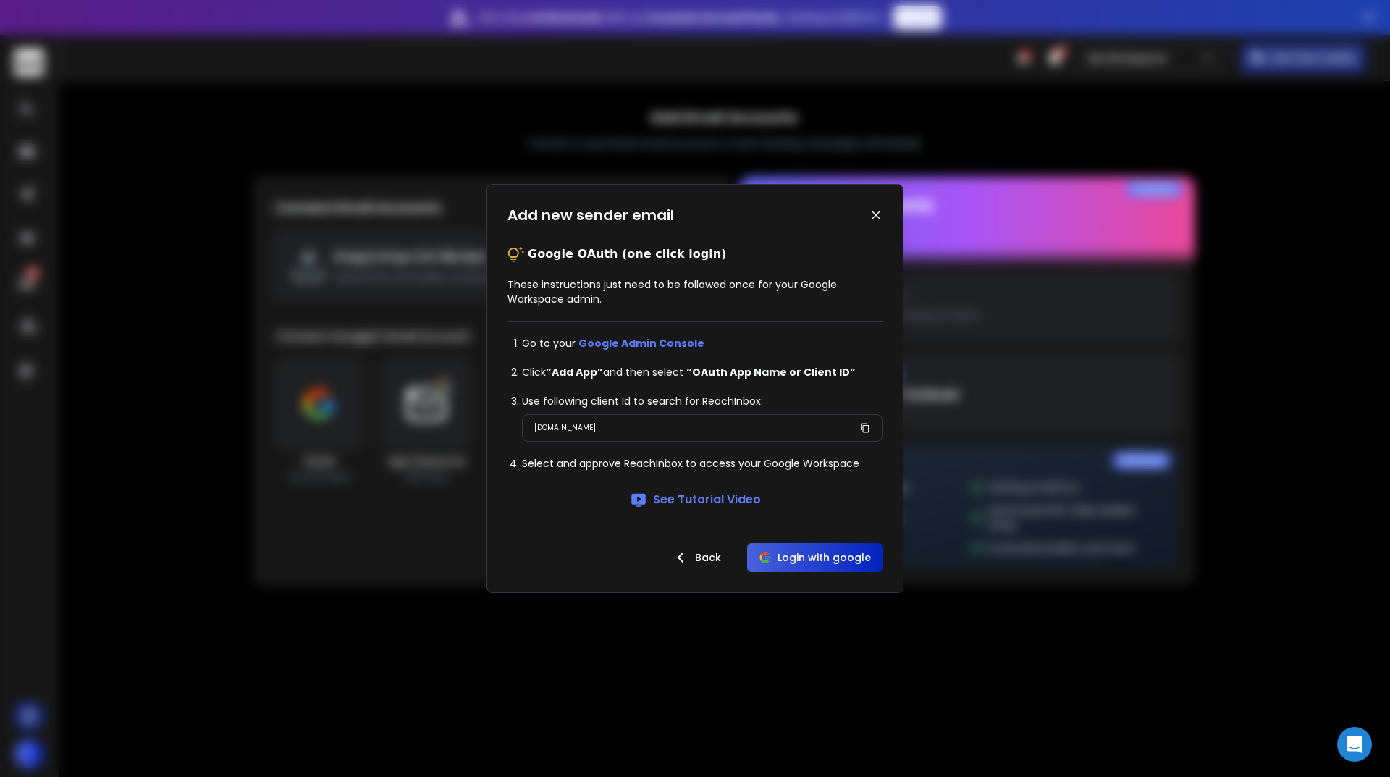
click at [796, 560] on button "Login with google" at bounding box center [814, 557] width 135 height 29
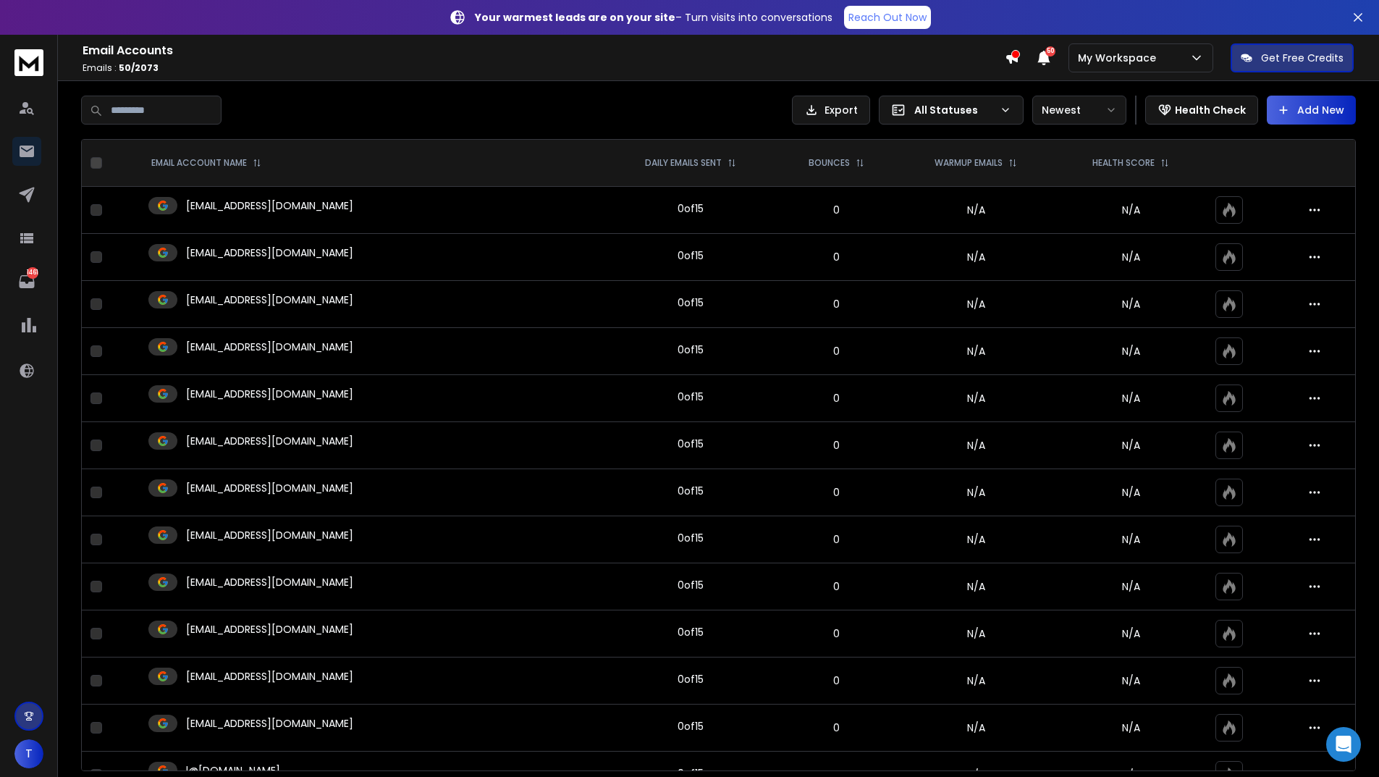
click at [1293, 114] on button "Add New" at bounding box center [1311, 110] width 89 height 29
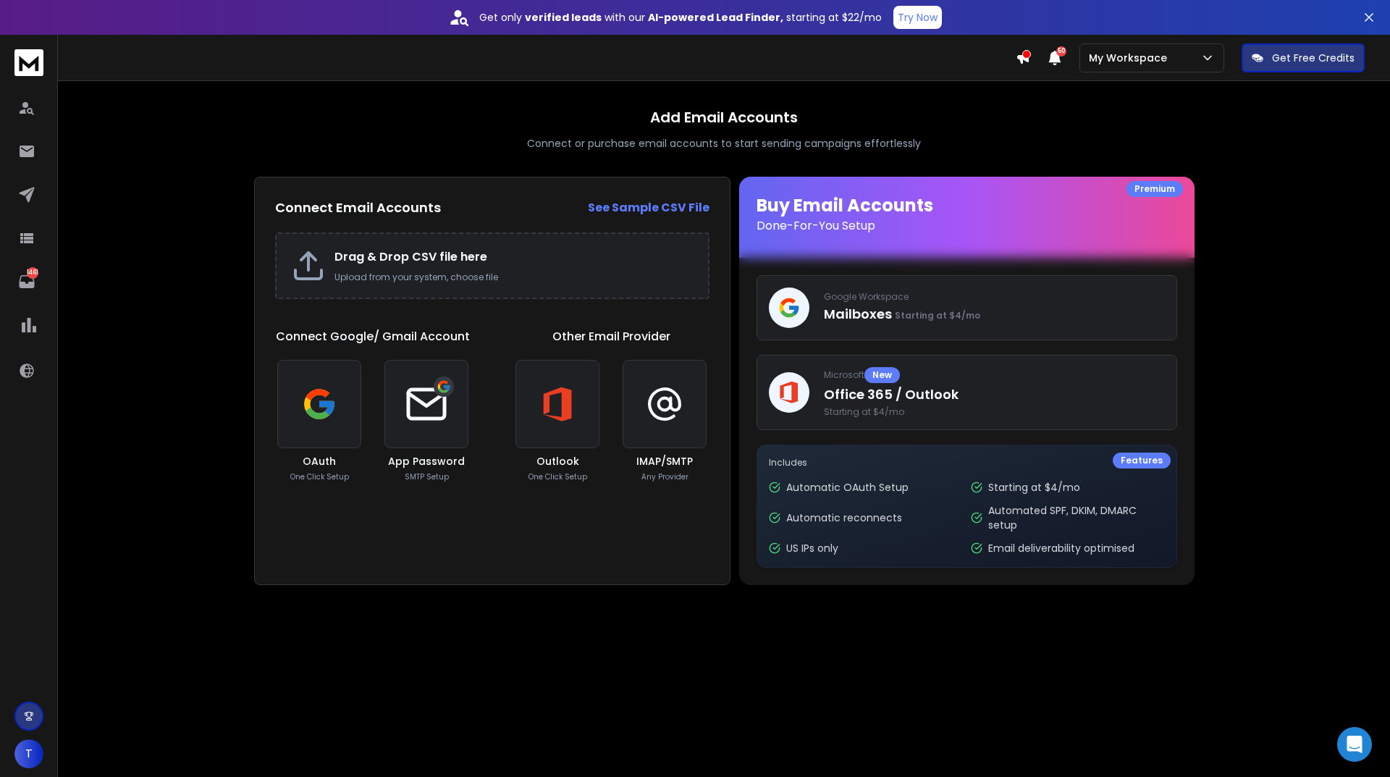
click at [307, 413] on icon at bounding box center [319, 403] width 36 height 43
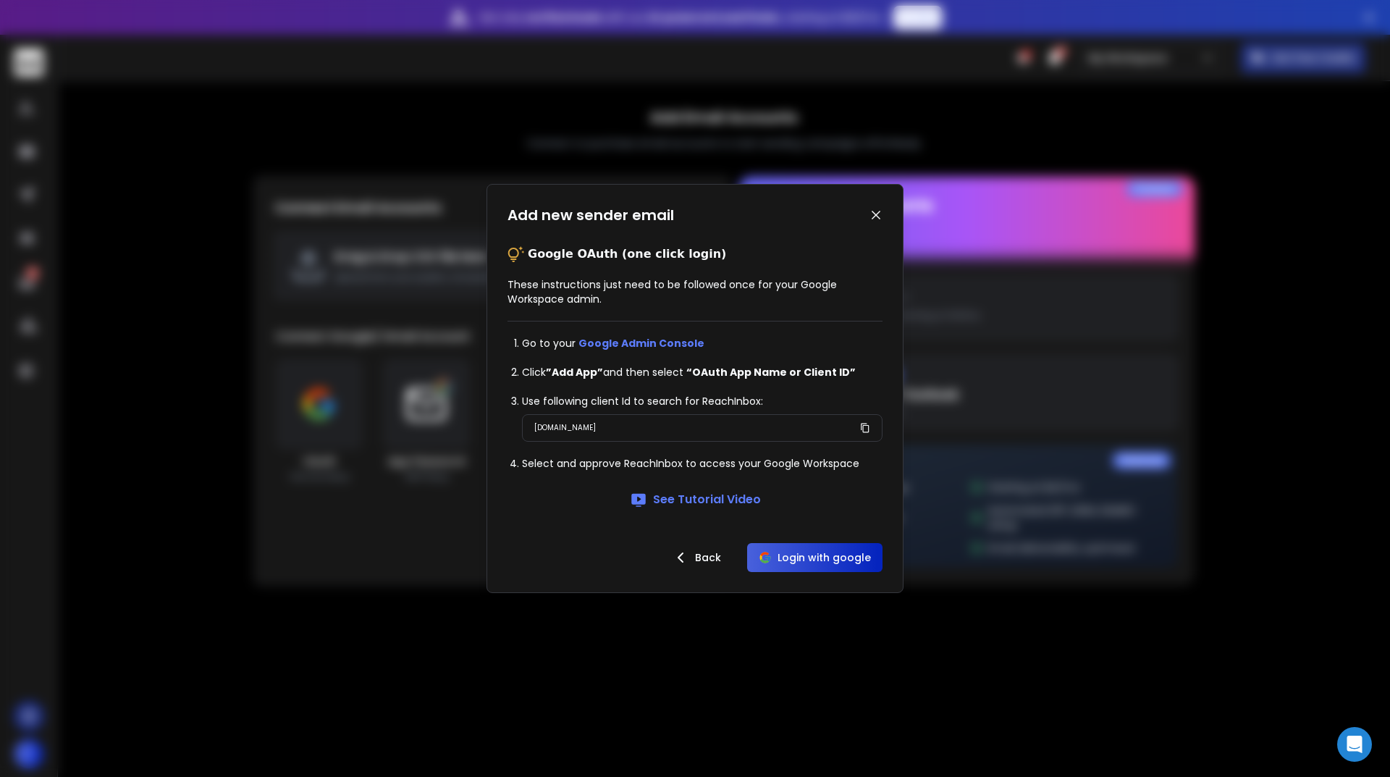
click at [784, 542] on div "Google OAuth (one click login) These instructions just need to be followed once…" at bounding box center [695, 408] width 375 height 327
click at [789, 550] on button "Login with google" at bounding box center [814, 557] width 135 height 29
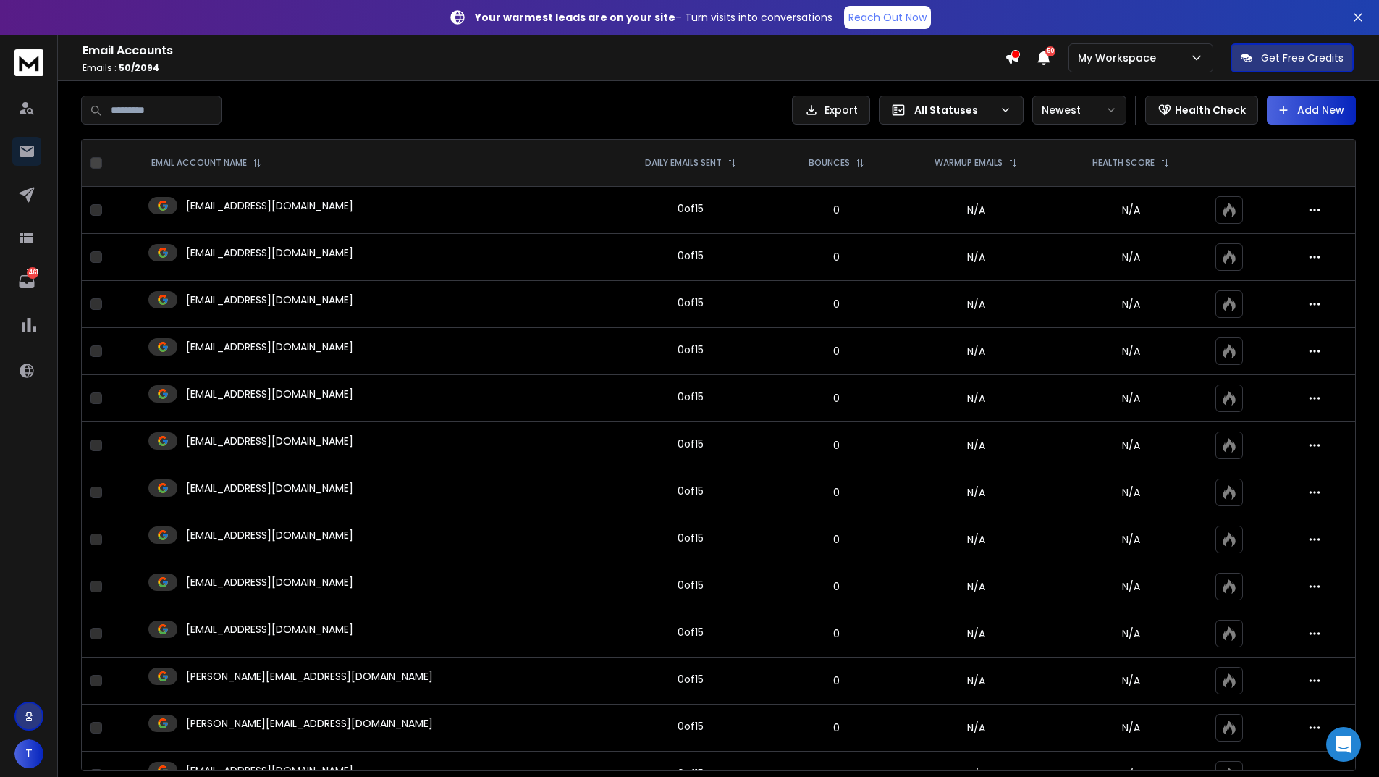
click at [1283, 115] on button "Add New" at bounding box center [1311, 110] width 89 height 29
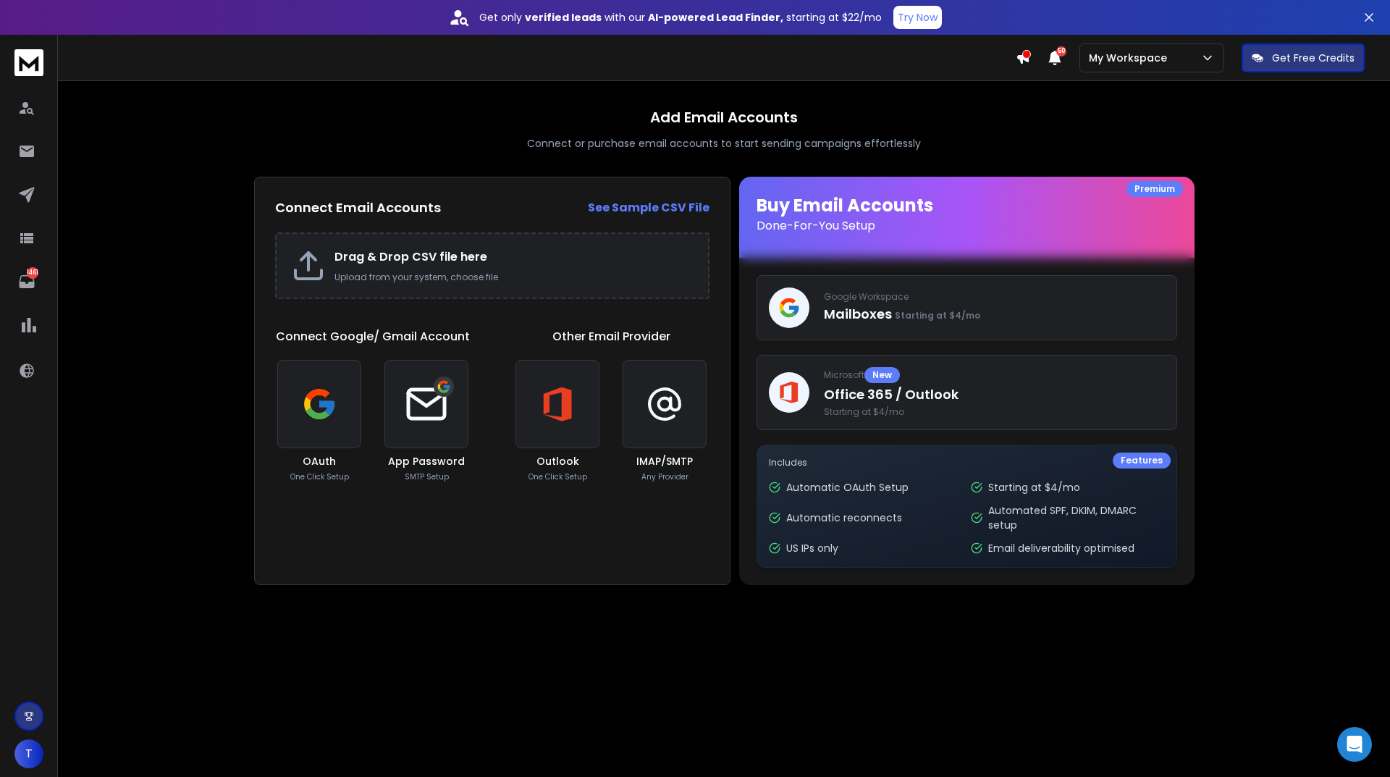
click at [317, 410] on icon at bounding box center [319, 403] width 36 height 43
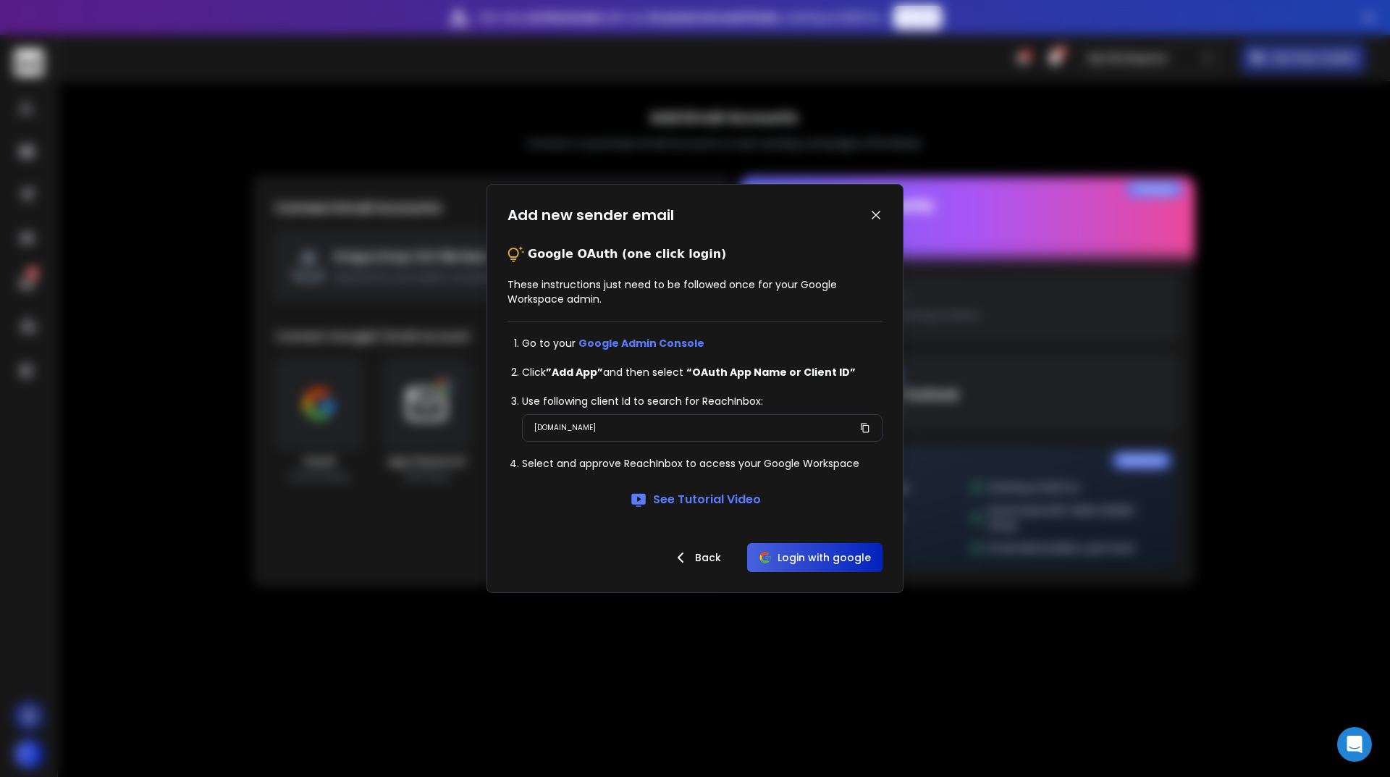
drag, startPoint x: 831, startPoint y: 539, endPoint x: 821, endPoint y: 552, distance: 15.5
click at [827, 540] on div "Google OAuth (one click login) These instructions just need to be followed once…" at bounding box center [695, 408] width 375 height 327
click at [821, 552] on button "Login with google" at bounding box center [814, 557] width 135 height 29
